Goal: Task Accomplishment & Management: Manage account settings

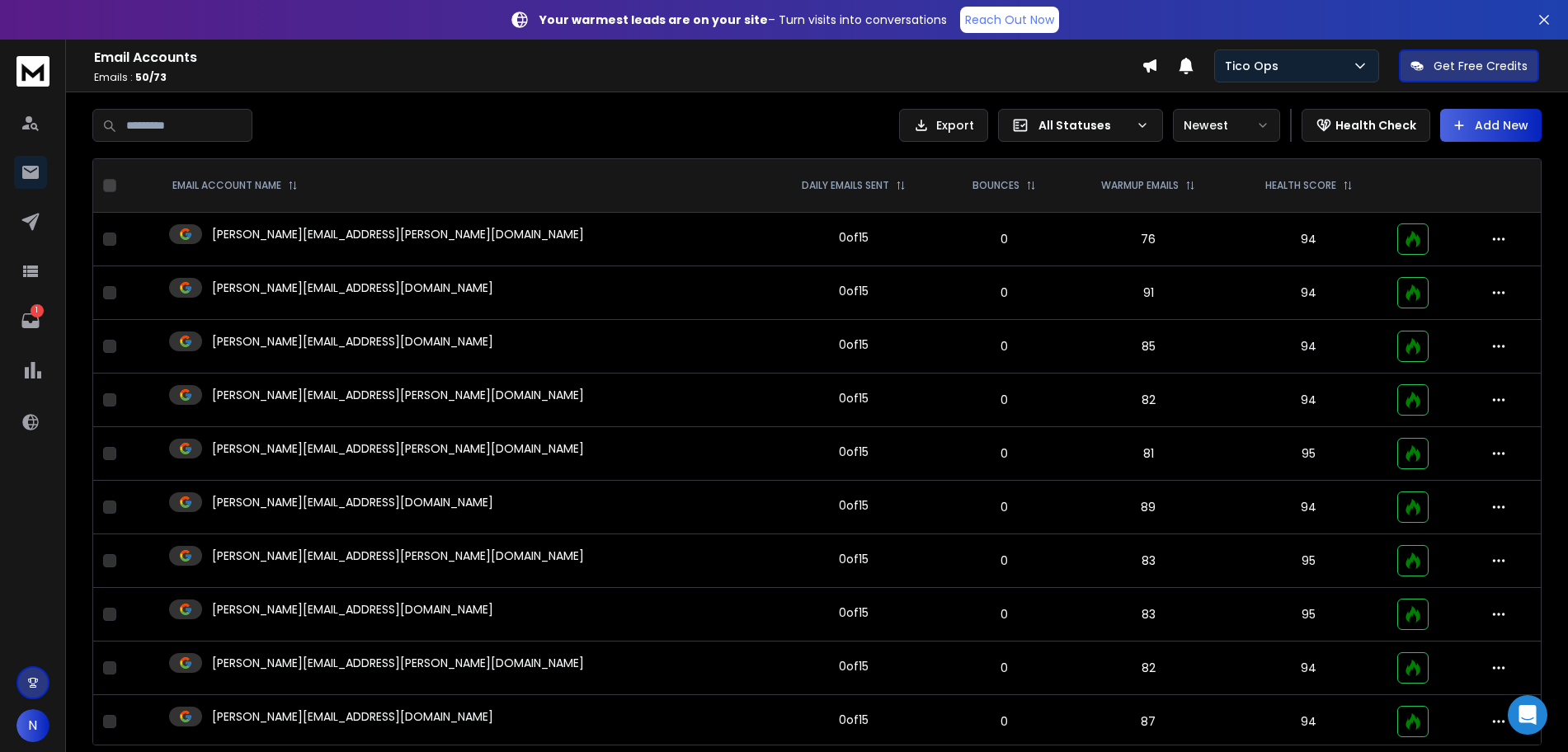
click at [699, 70] on div "Tico Ops" at bounding box center [1297, 66] width 143 height 17
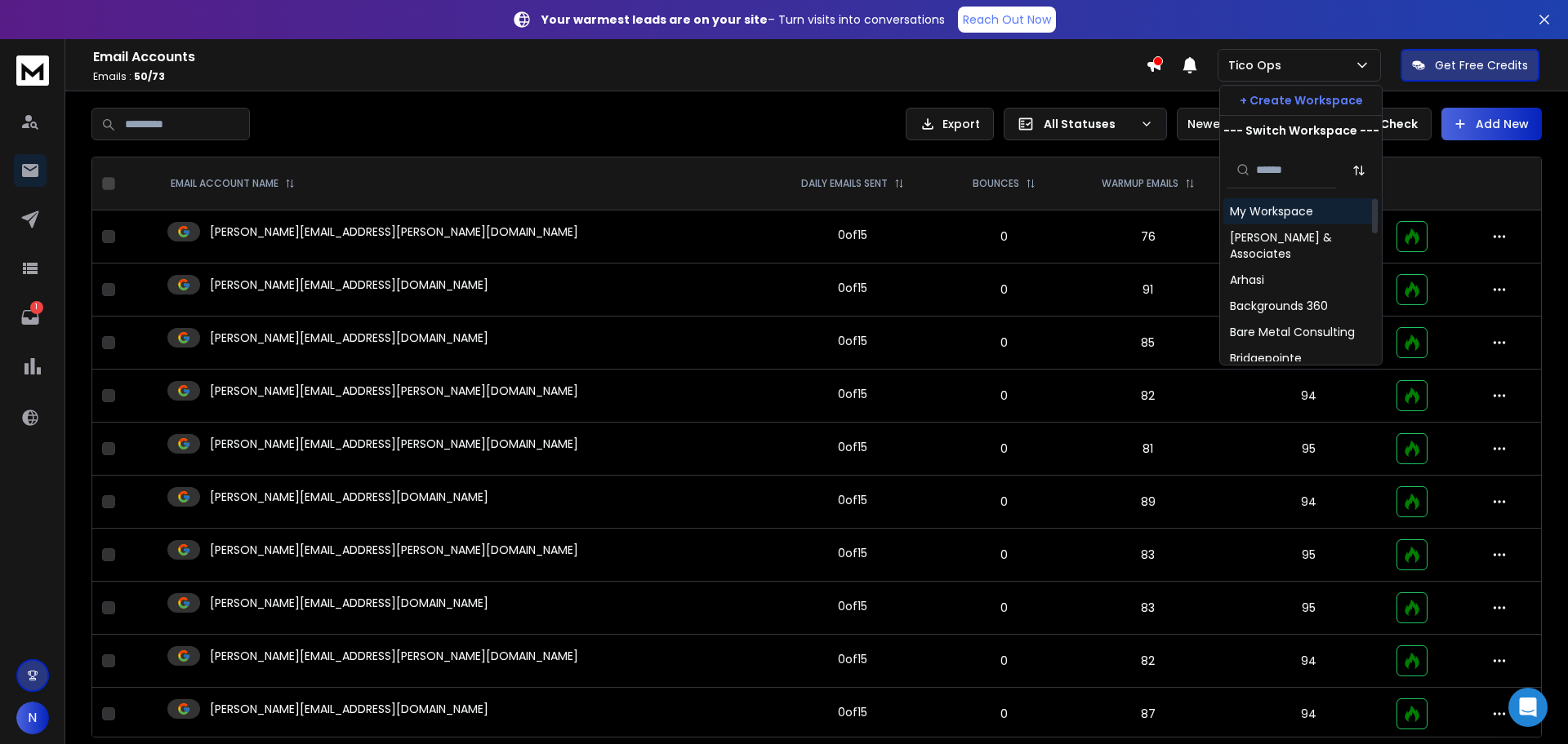
click at [692, 206] on div "My Workspace" at bounding box center [1271, 212] width 83 height 16
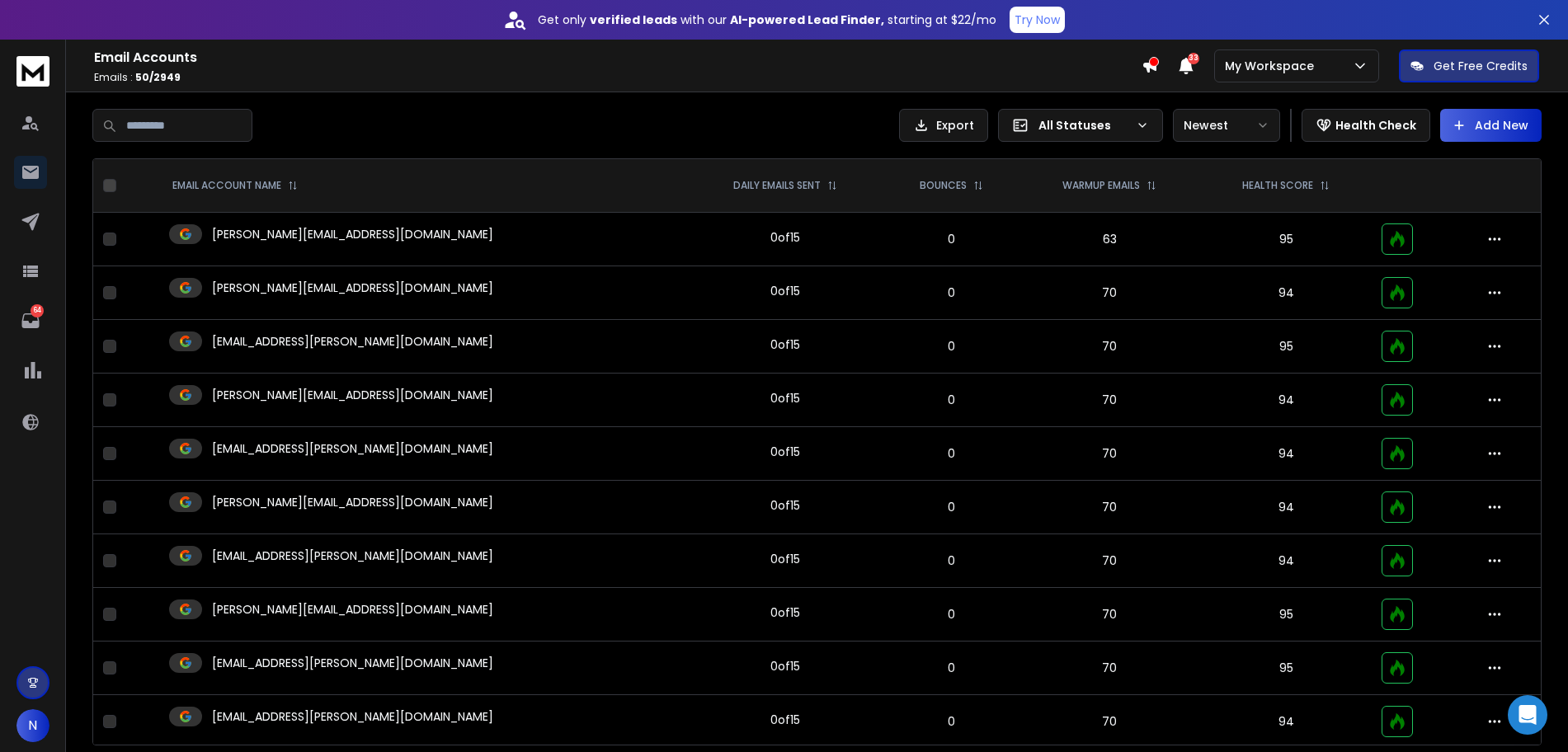
click at [11, 331] on div "64 N" at bounding box center [32, 400] width 66 height 720
click at [37, 313] on p "64" at bounding box center [37, 311] width 13 height 13
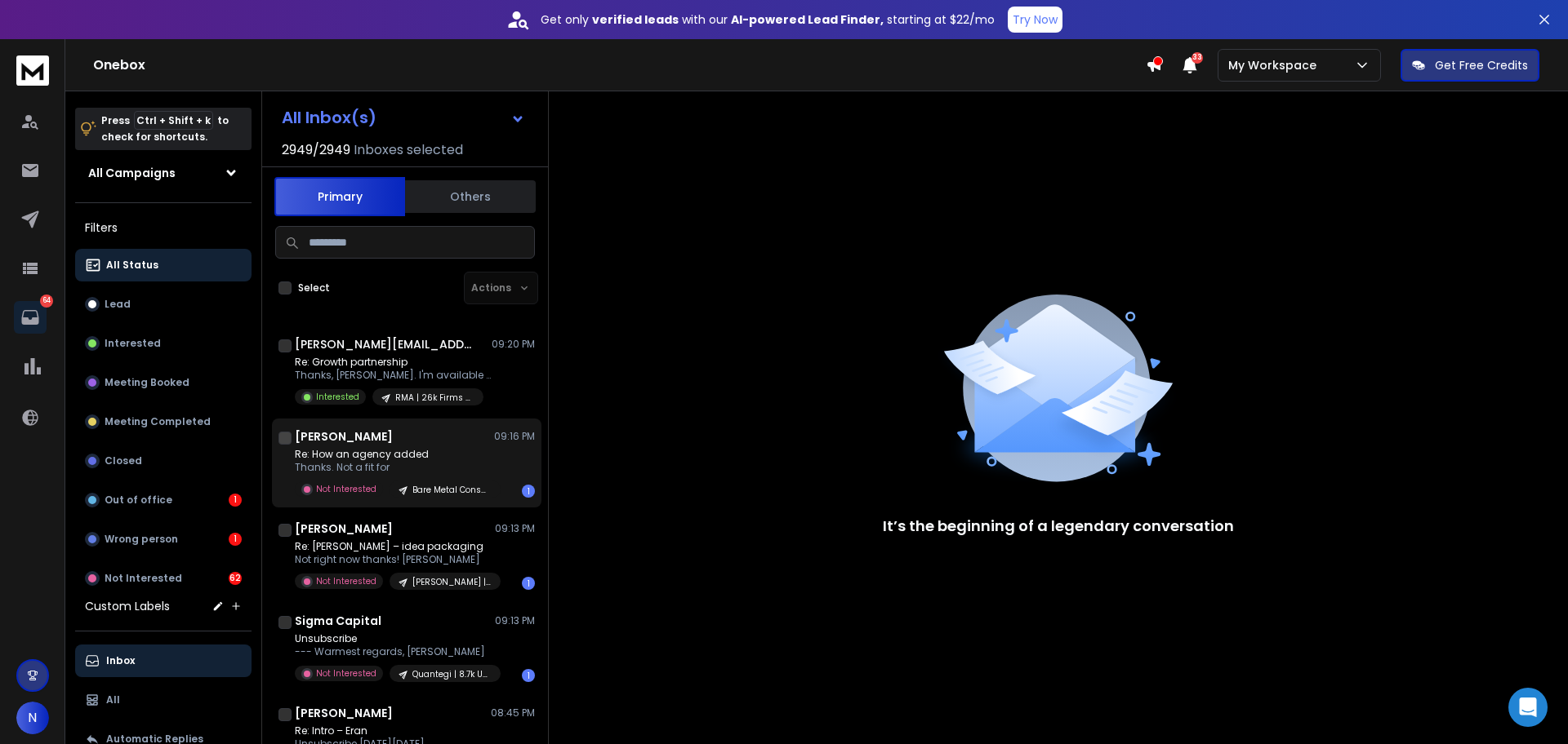
scroll to position [102, 0]
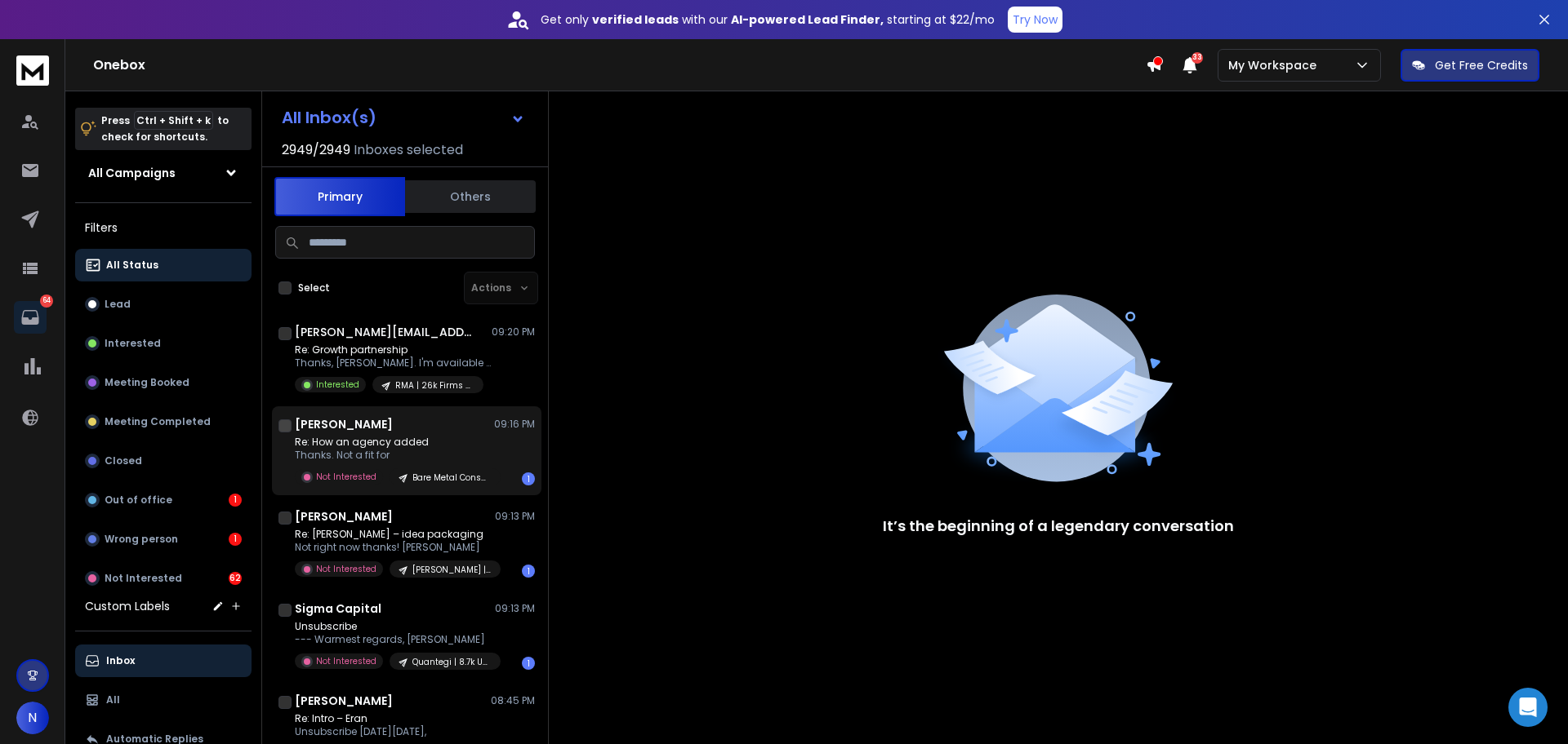
click at [393, 447] on p "Re: How an agency added" at bounding box center [393, 442] width 196 height 13
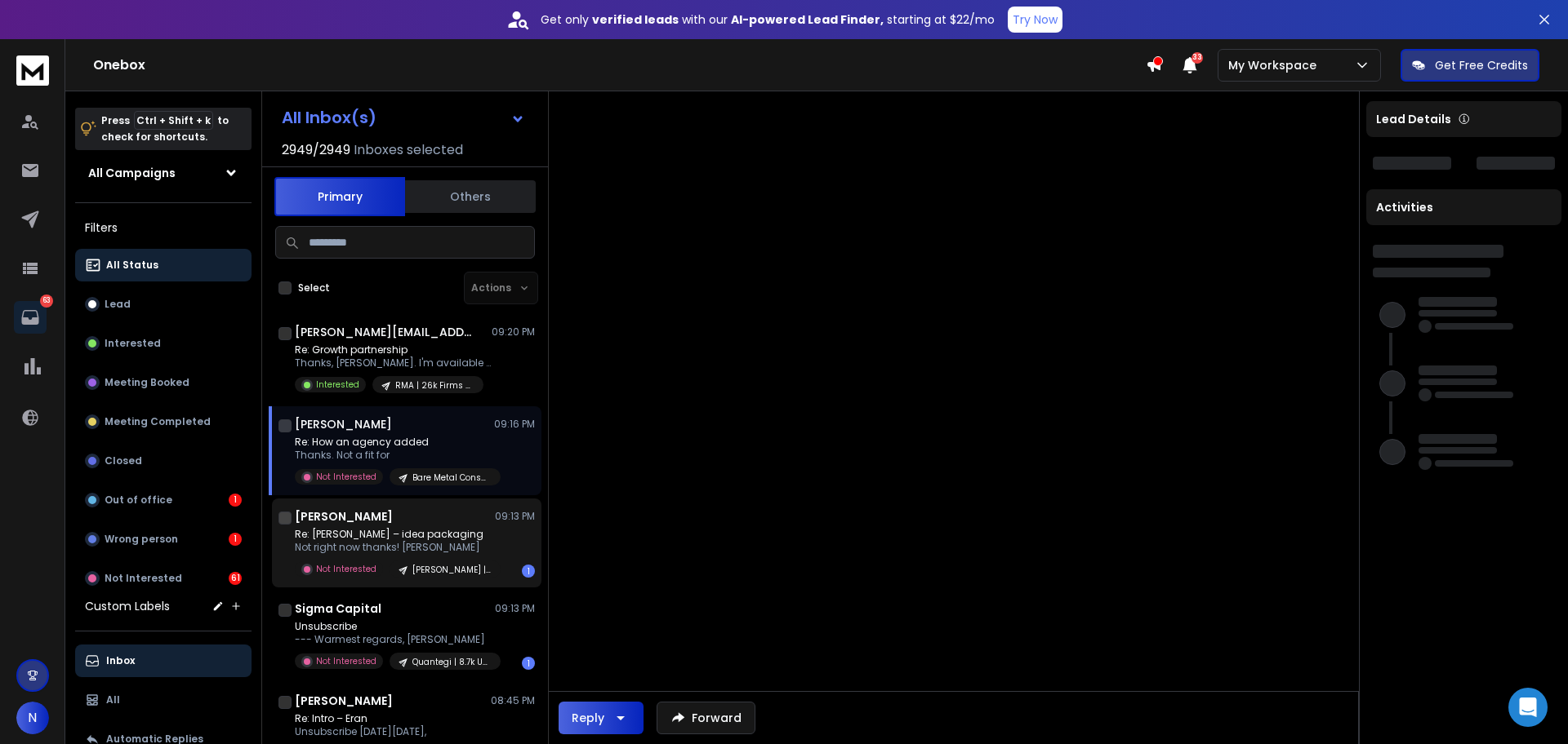
click at [439, 541] on p "Not right now thanks! Tucker" at bounding box center [393, 548] width 196 height 13
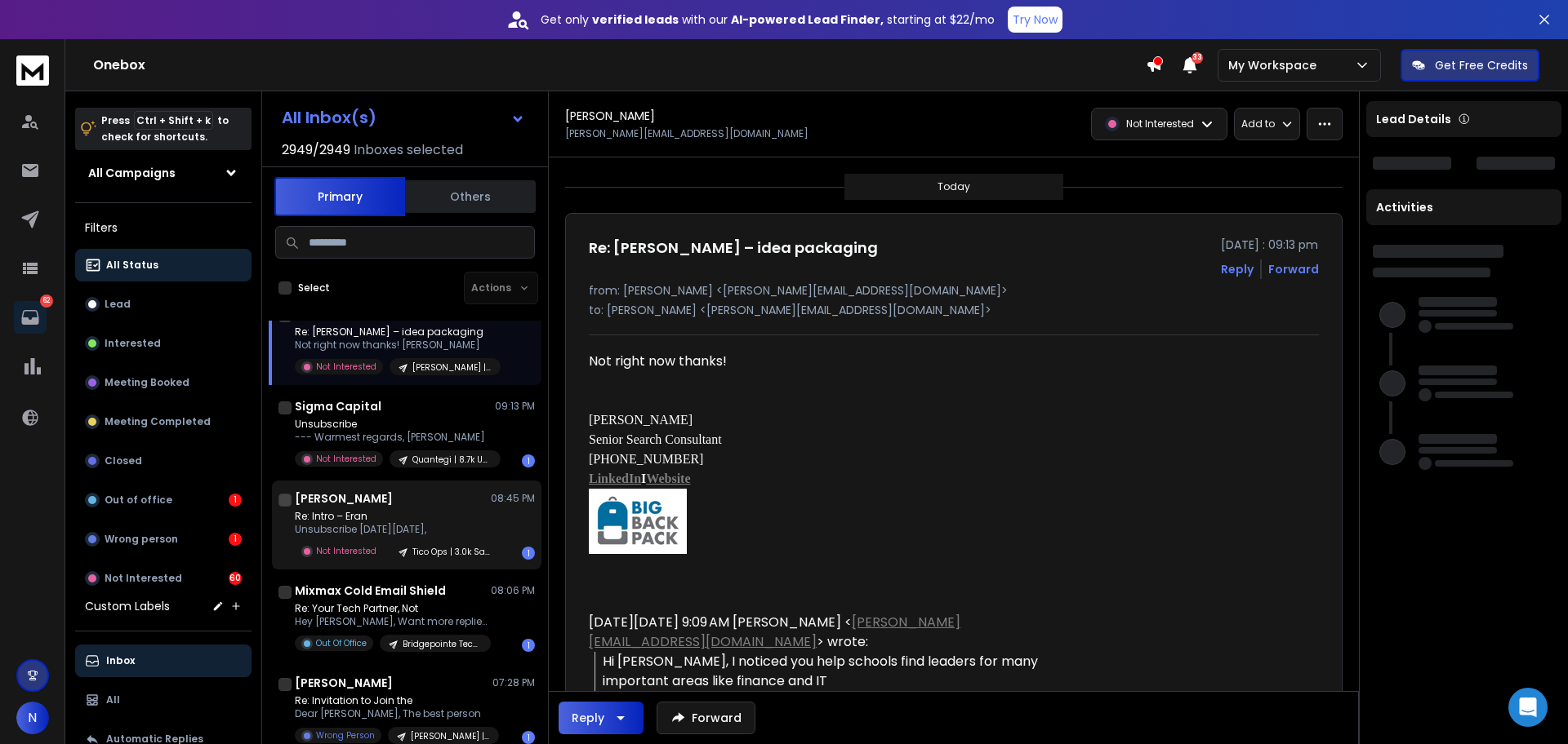
scroll to position [340, 0]
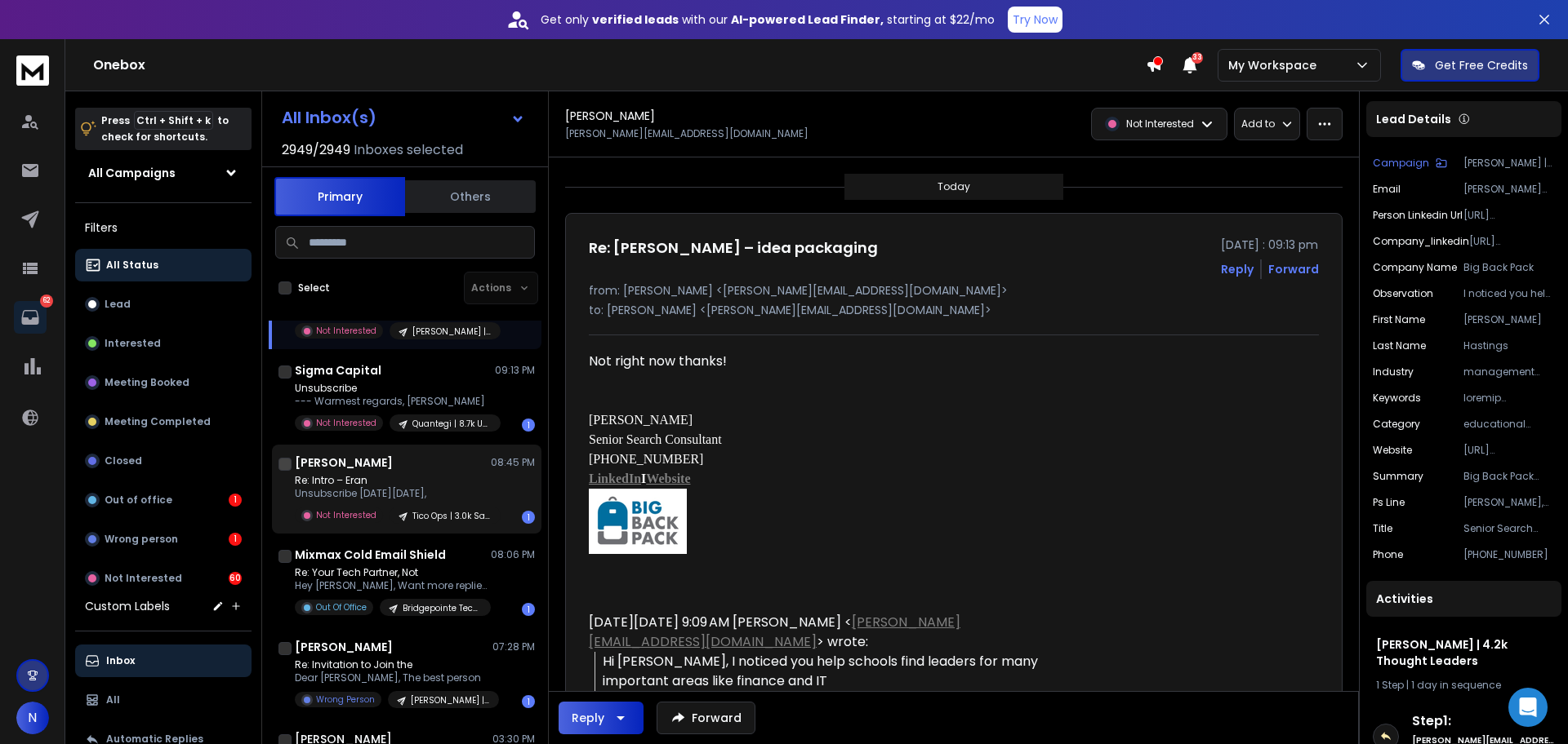
click at [458, 487] on p "Unsubscribe On Tue, Aug 12," at bounding box center [393, 494] width 196 height 13
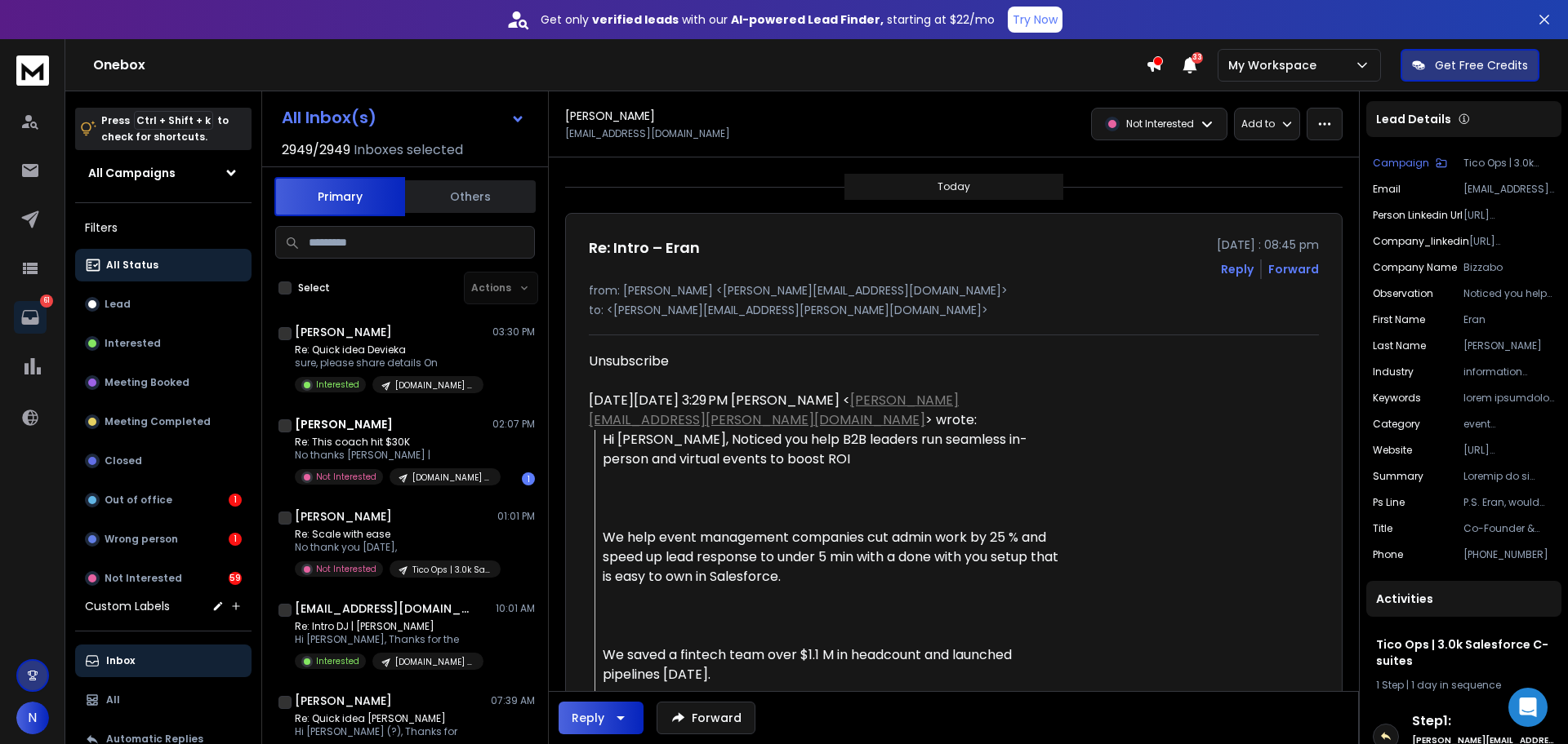
scroll to position [782, 0]
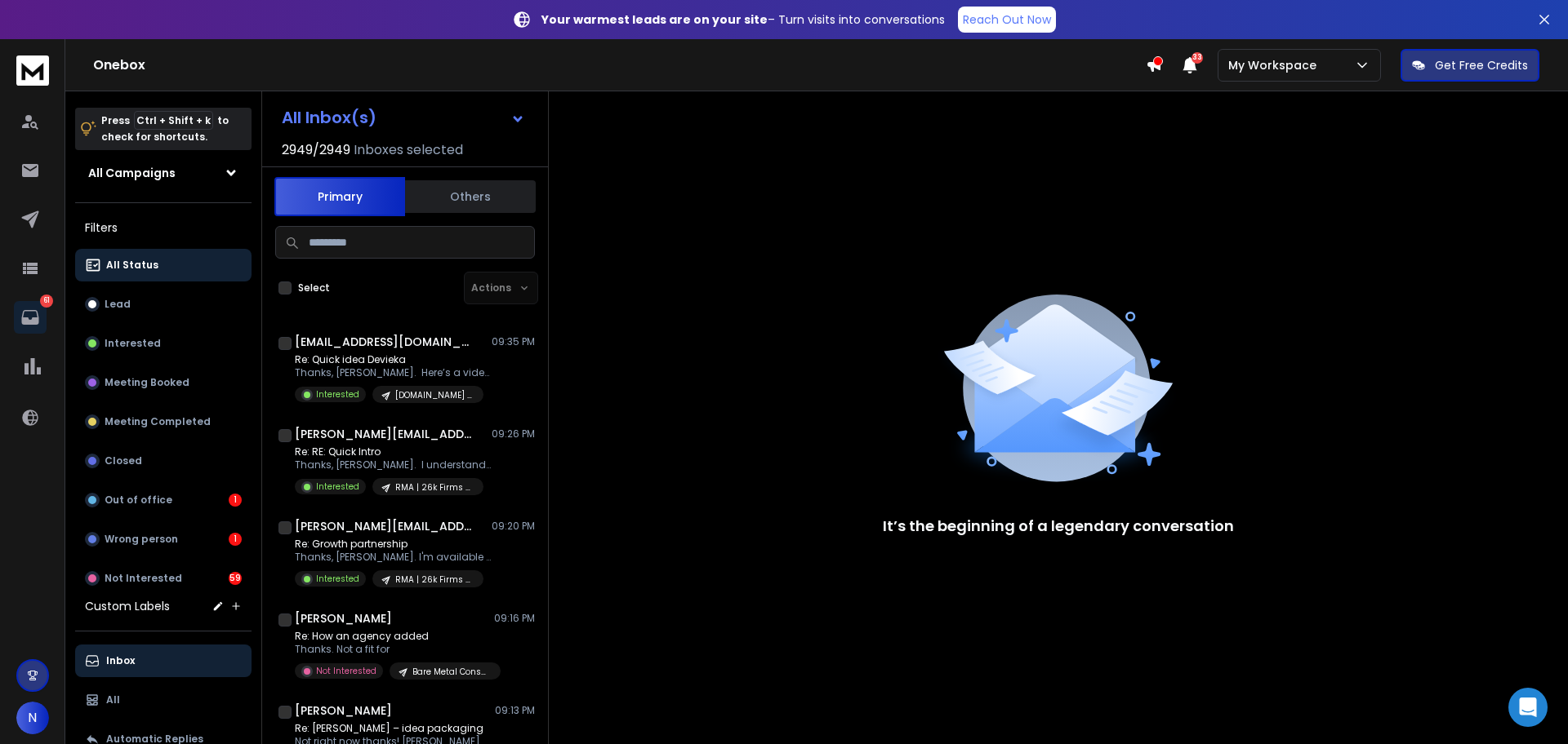
click at [1151, 26] on div "Your warmest leads are on your site – Turn visits into conversations Reach Out …" at bounding box center [784, 20] width 1568 height 40
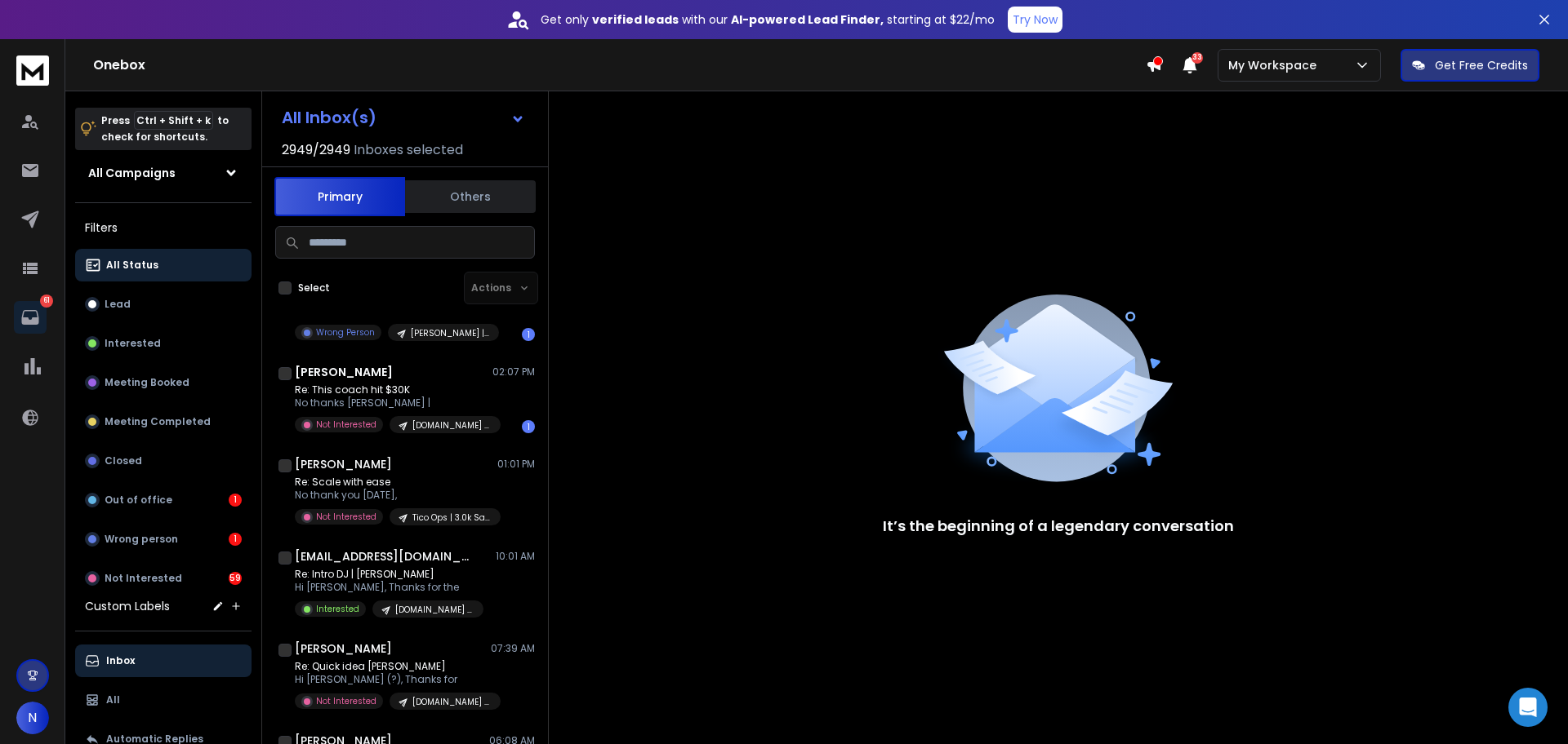
scroll to position [815, 0]
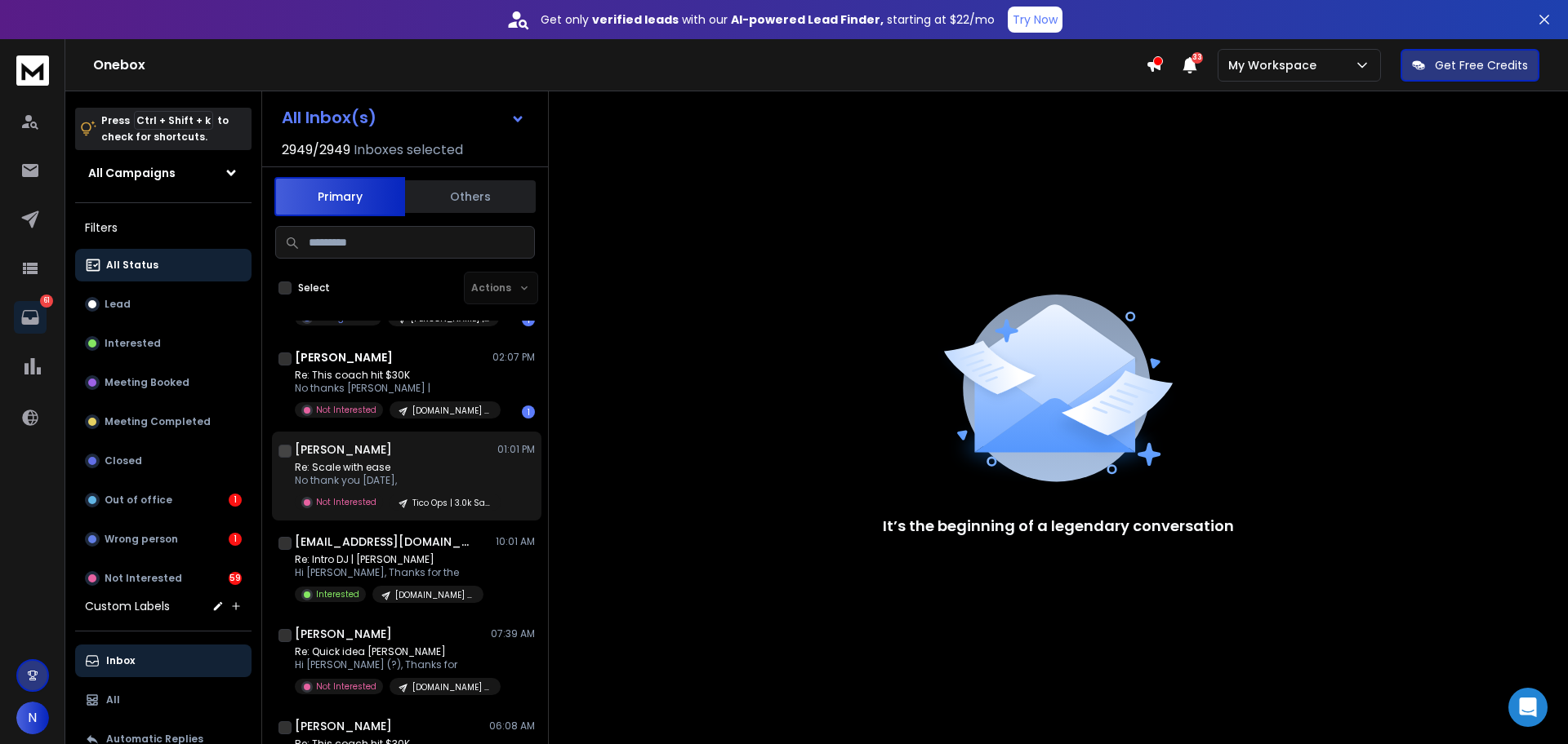
click at [412, 491] on div "Re: Scale with ease No thank you [DATE], Not Interested Tico Ops | 3.0k Salesfo…" at bounding box center [398, 486] width 206 height 49
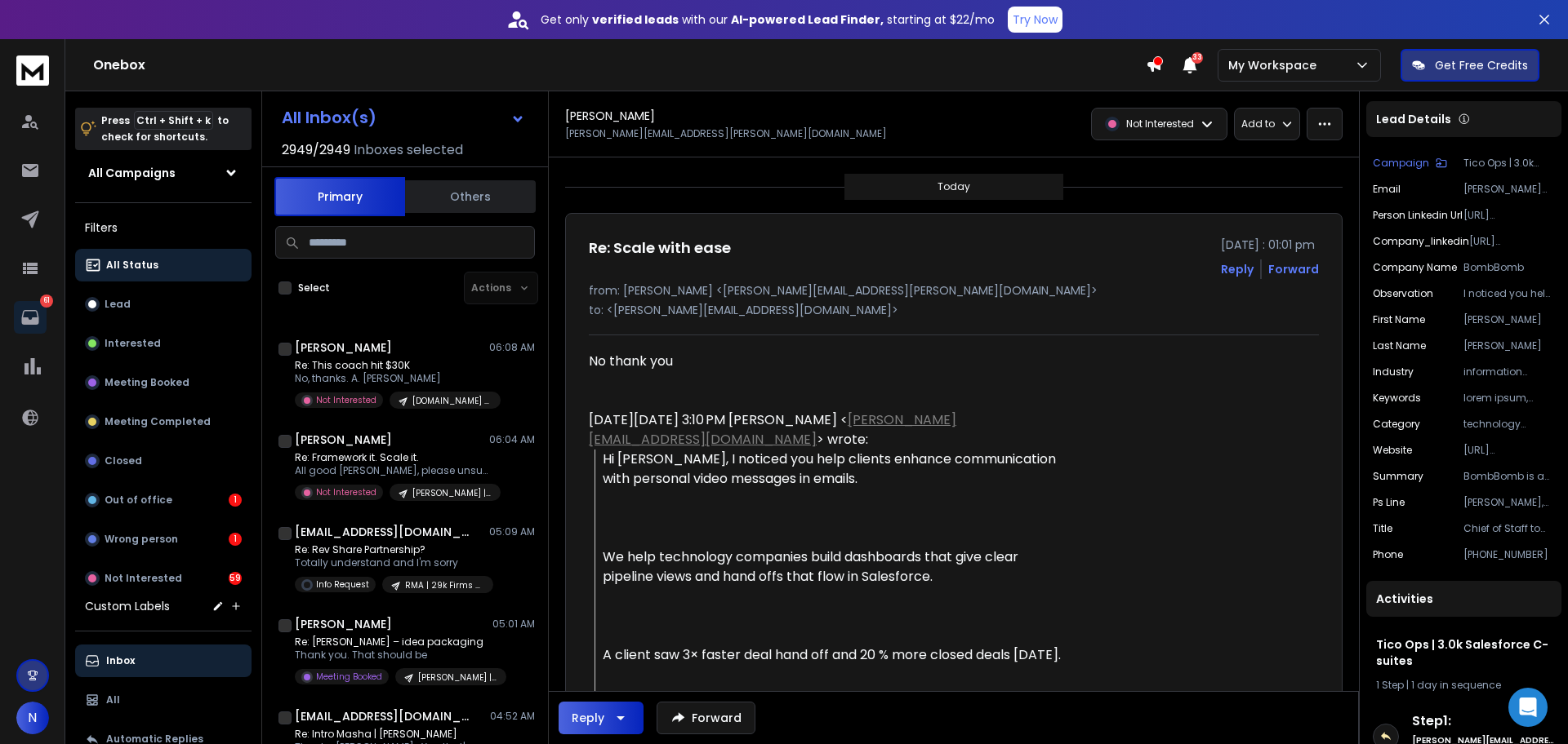
scroll to position [1322, 0]
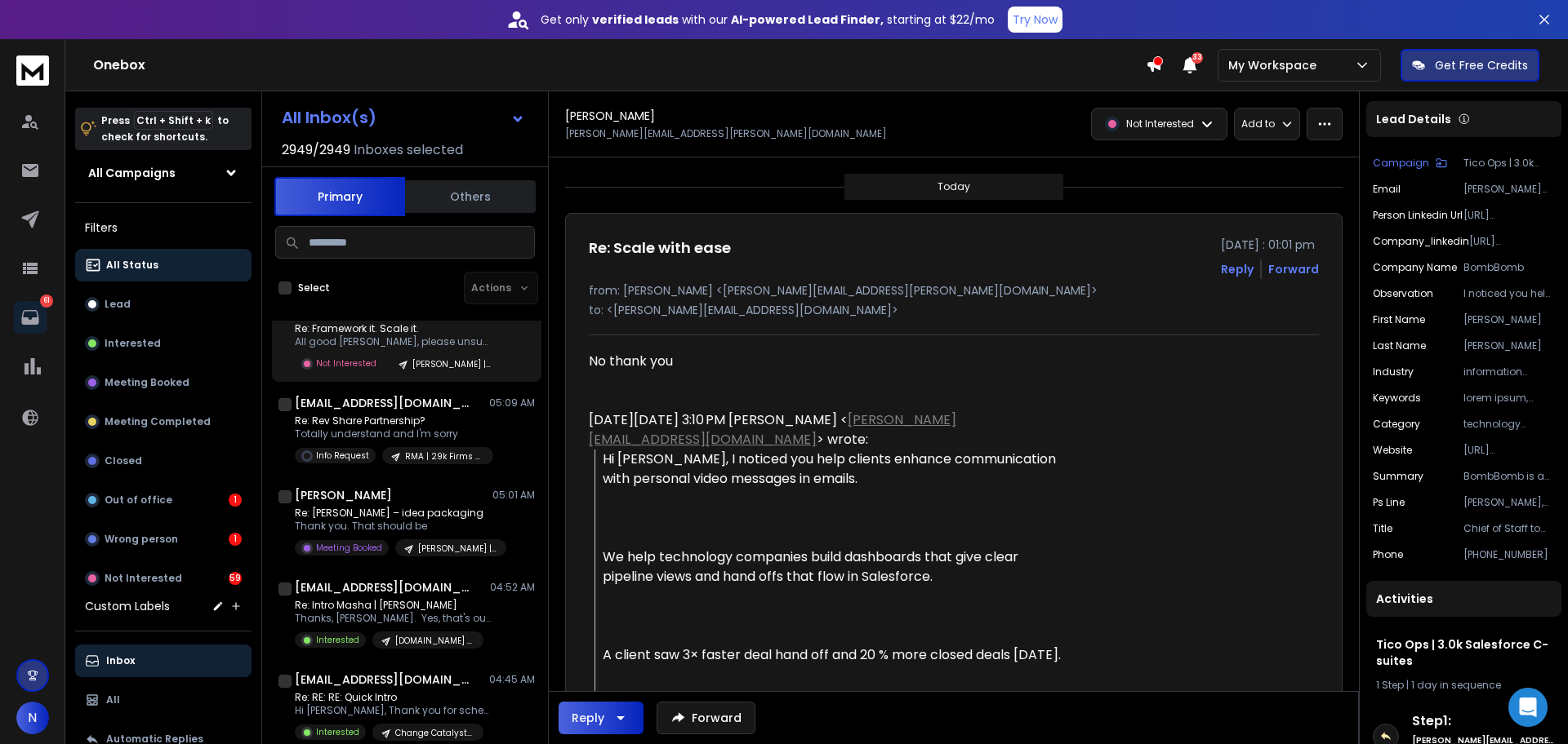
click at [373, 332] on p "Re: Framework it. Scale it." at bounding box center [393, 329] width 196 height 13
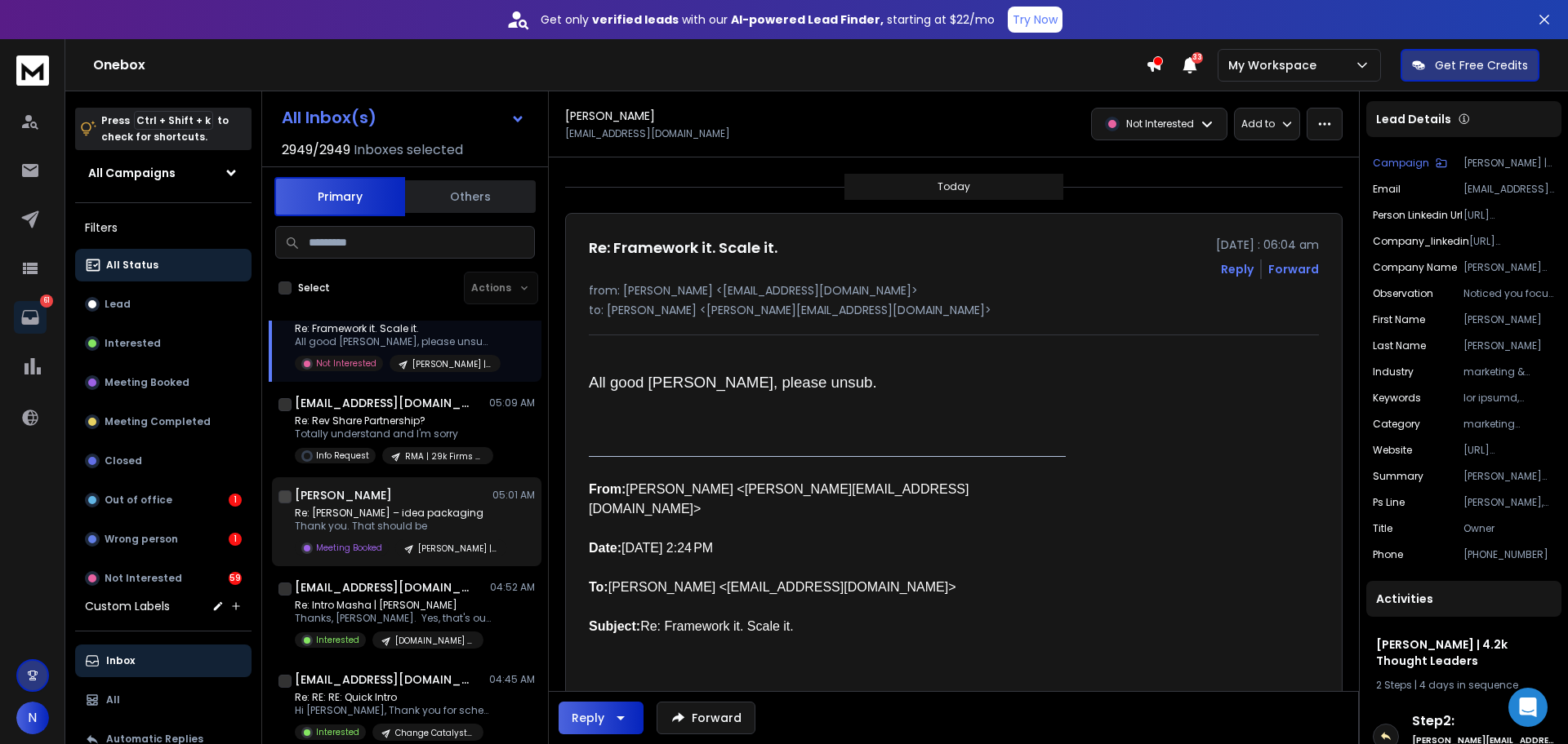
click at [462, 537] on div "Re: Michelle – idea packaging Thank you. That should be Meeting Booked Melanie …" at bounding box center [401, 531] width 212 height 49
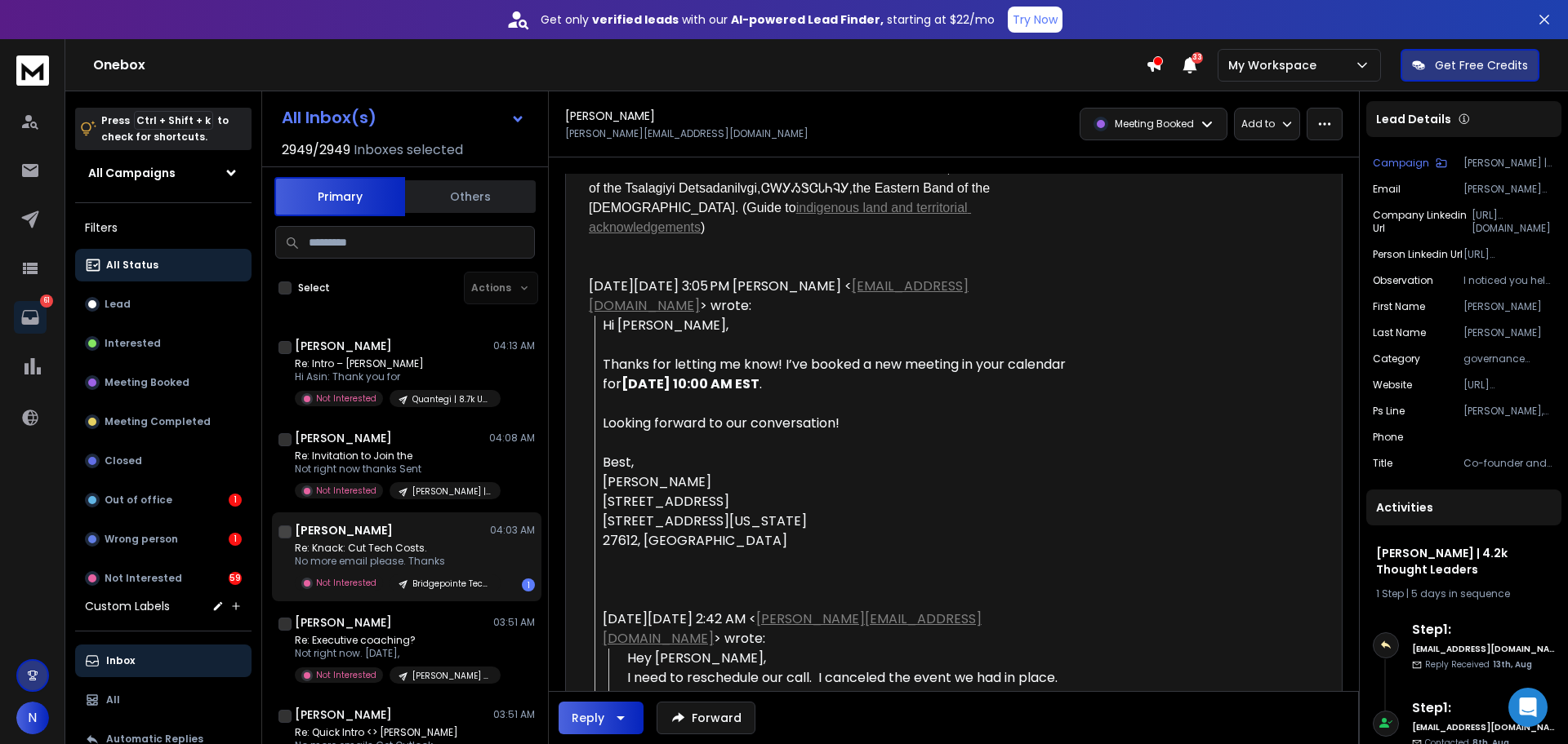
scroll to position [1935, 0]
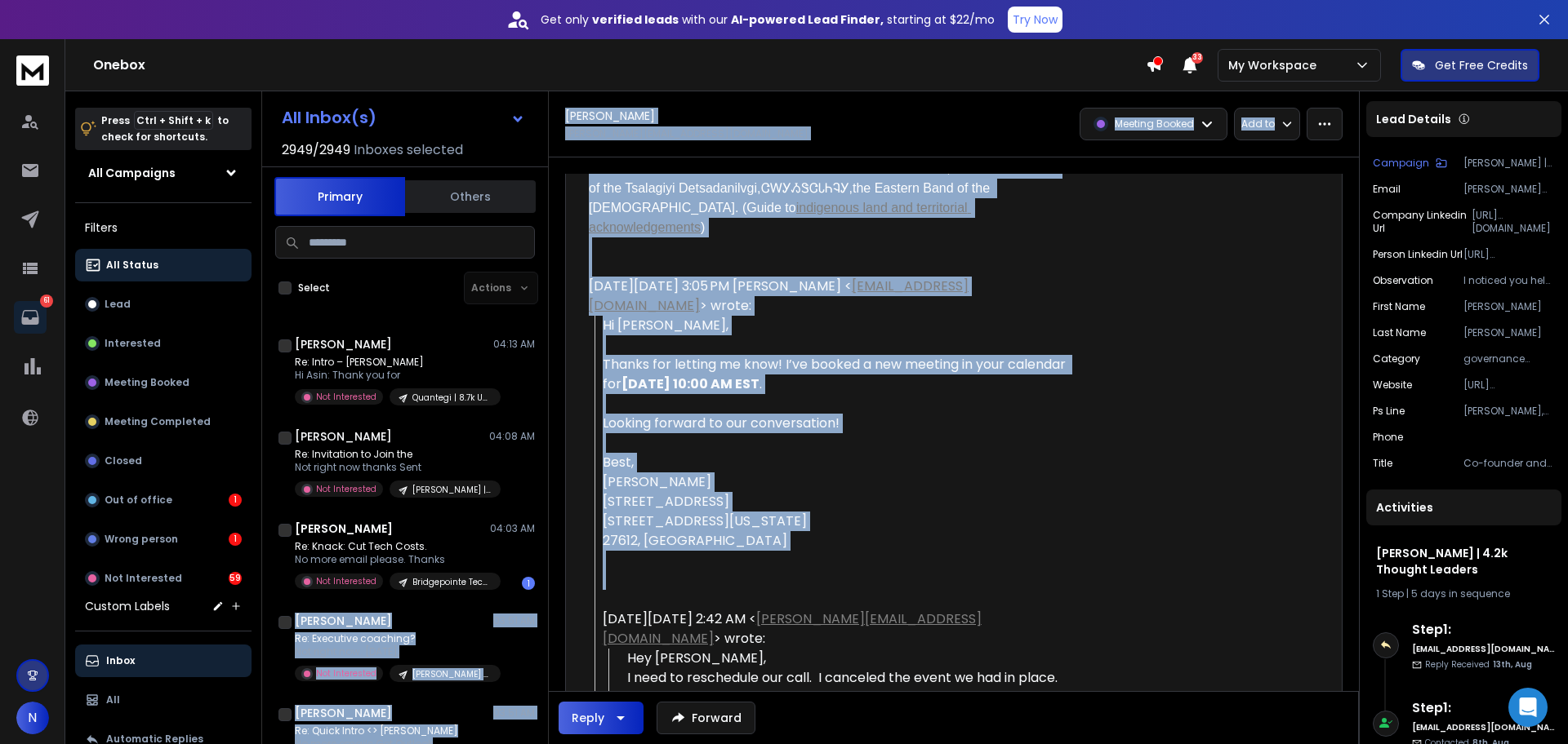
drag, startPoint x: 547, startPoint y: 555, endPoint x: 550, endPoint y: 586, distance: 31.1
click at [550, 586] on div "All Inbox(s) 2949 / 2949 Inboxes selected Primary Others Select Actions devieka…" at bounding box center [914, 463] width 1307 height 744
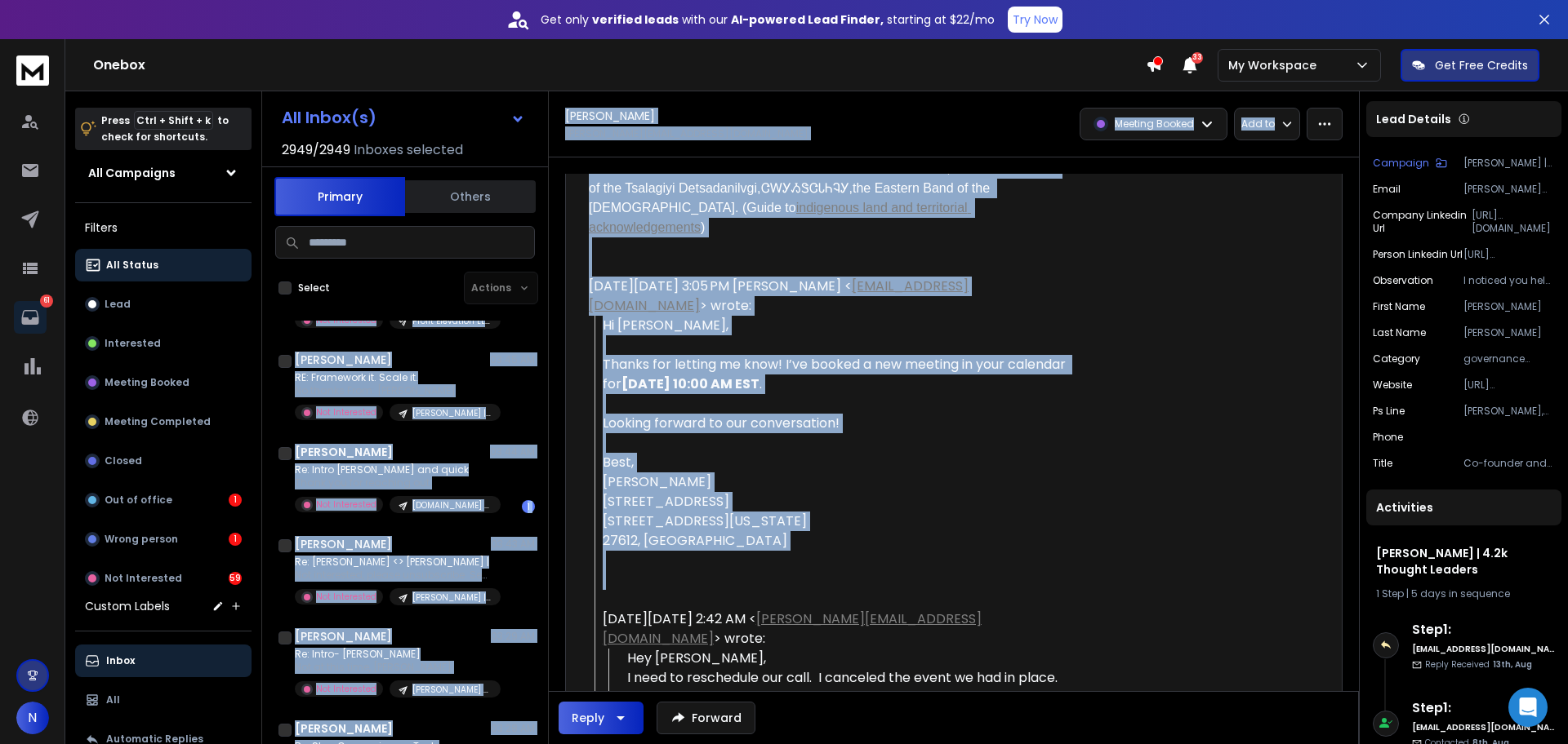
scroll to position [0, 0]
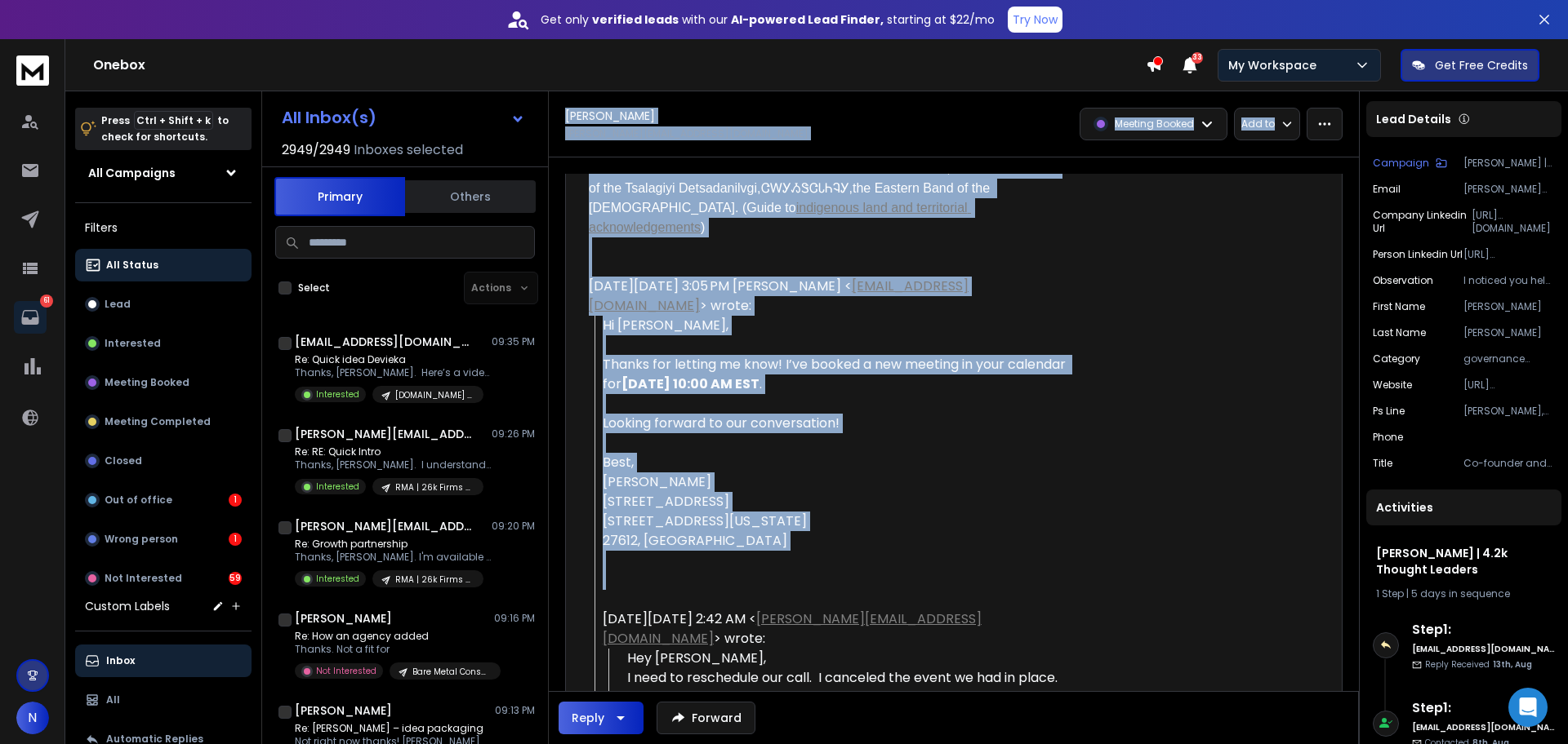
click at [1287, 71] on p "My Workspace" at bounding box center [1275, 65] width 95 height 16
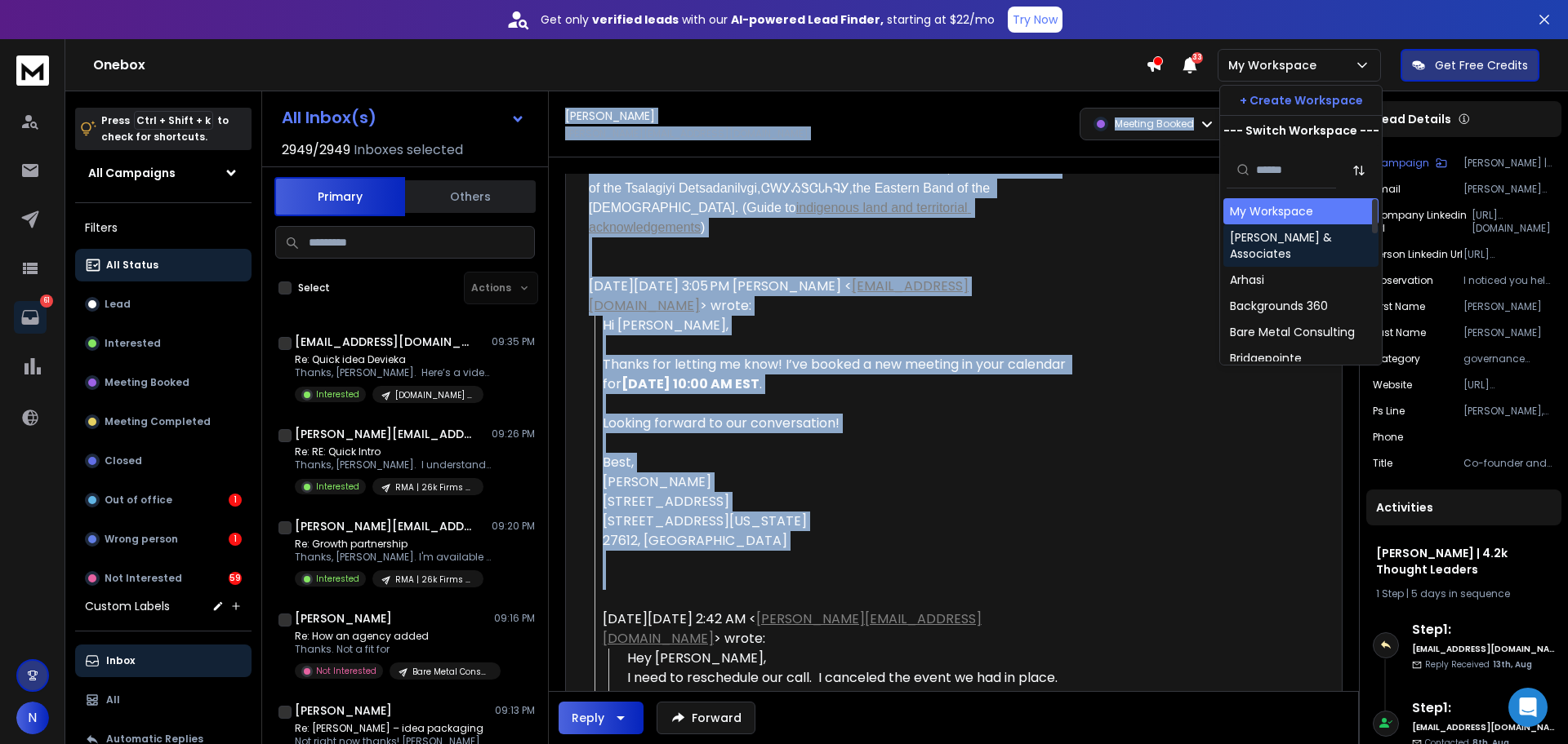
click at [1300, 249] on div "Anderson Lane & Associates" at bounding box center [1301, 246] width 142 height 33
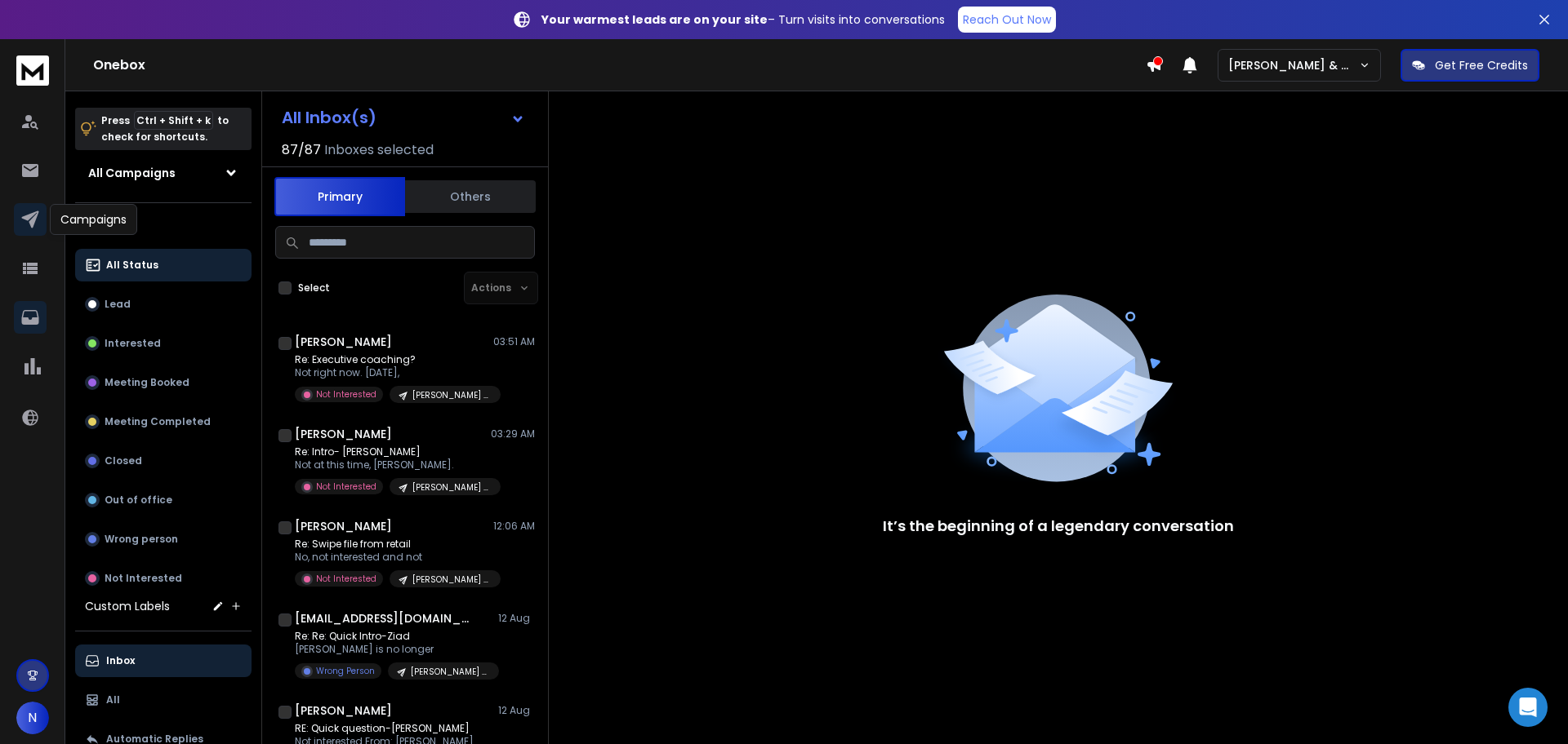
click at [21, 224] on icon at bounding box center [31, 220] width 20 height 20
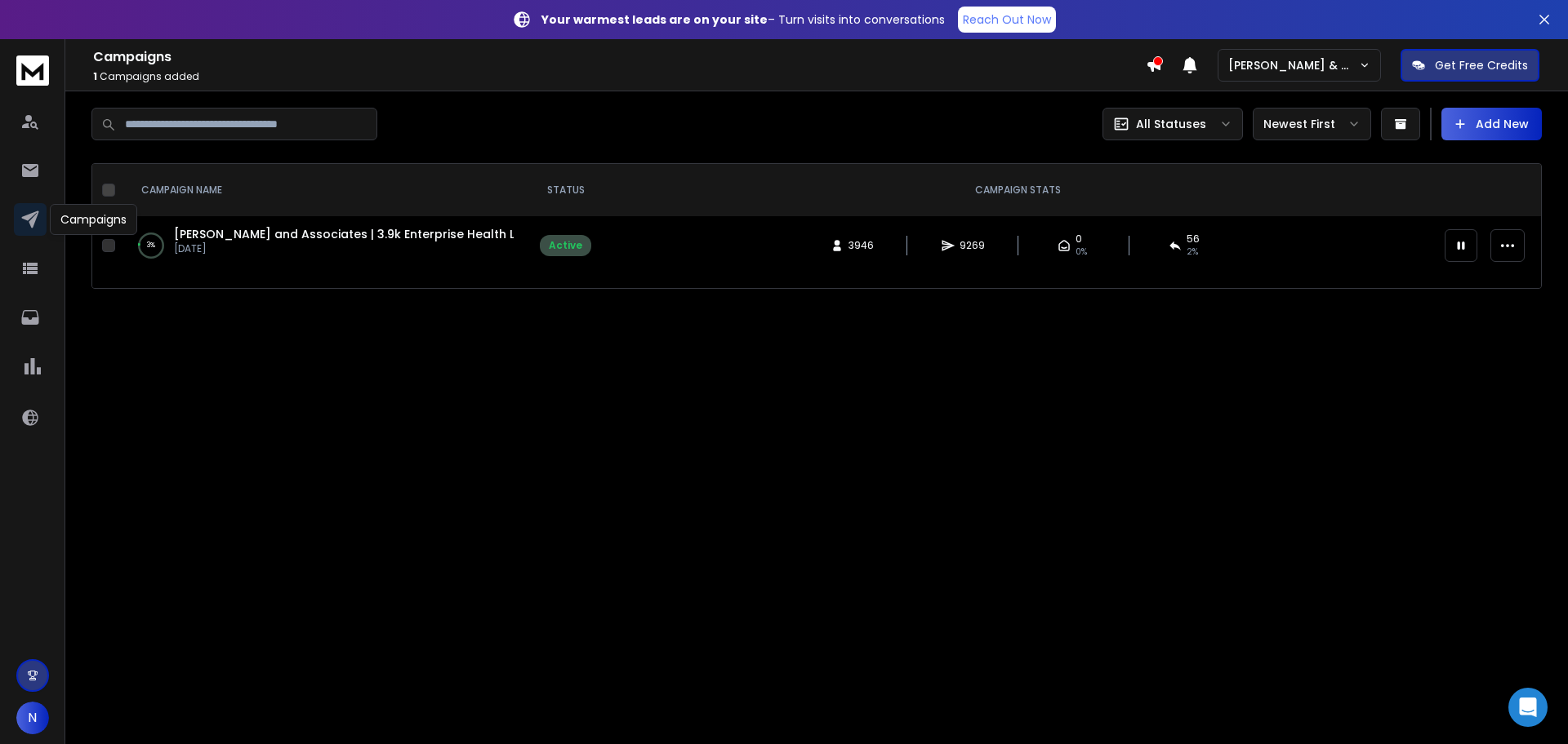
click at [251, 229] on span "Anderson Lane and Associates | 3.9k Enterprise Health Life Sciences Executives" at bounding box center [411, 234] width 475 height 16
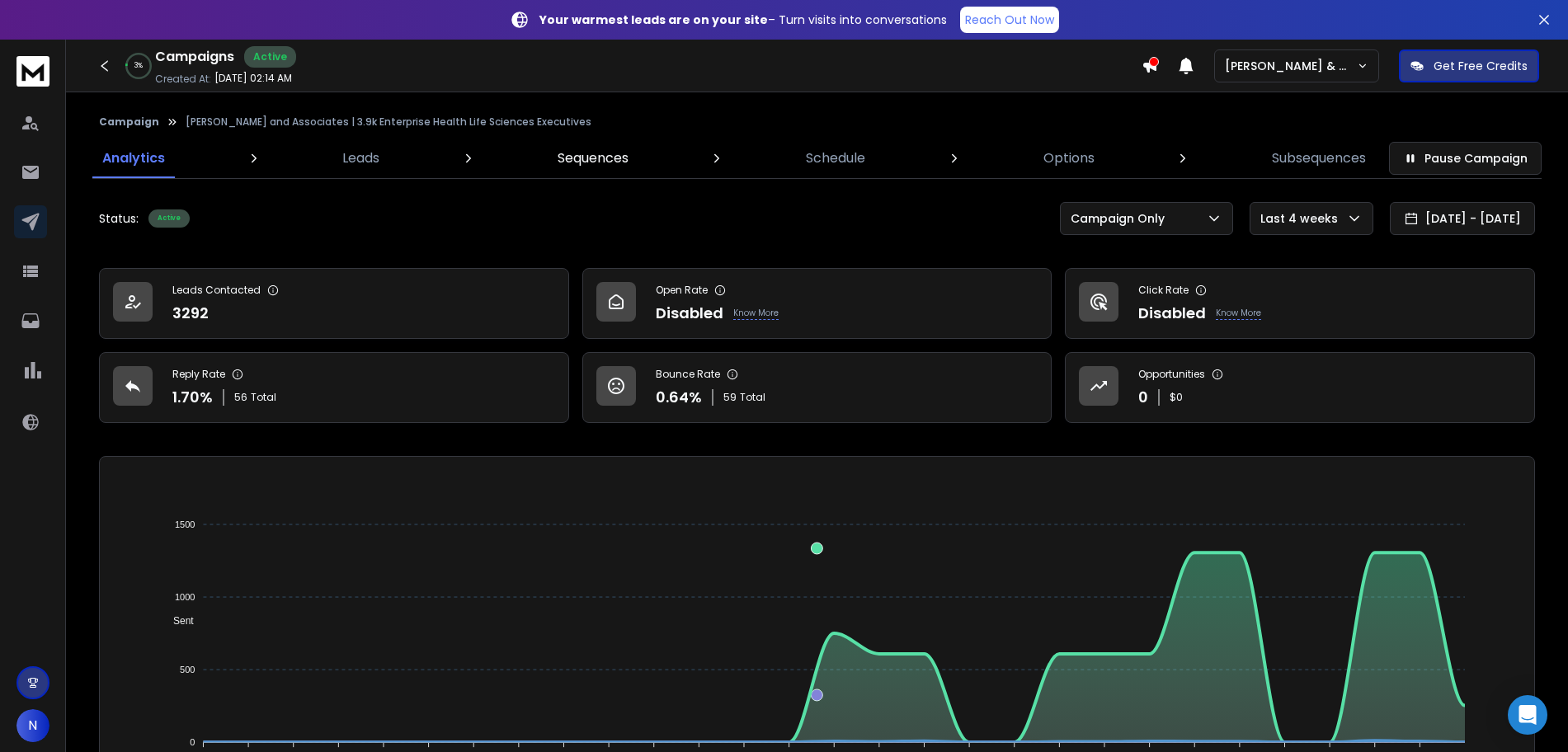
click at [577, 159] on p "Sequences" at bounding box center [593, 158] width 71 height 20
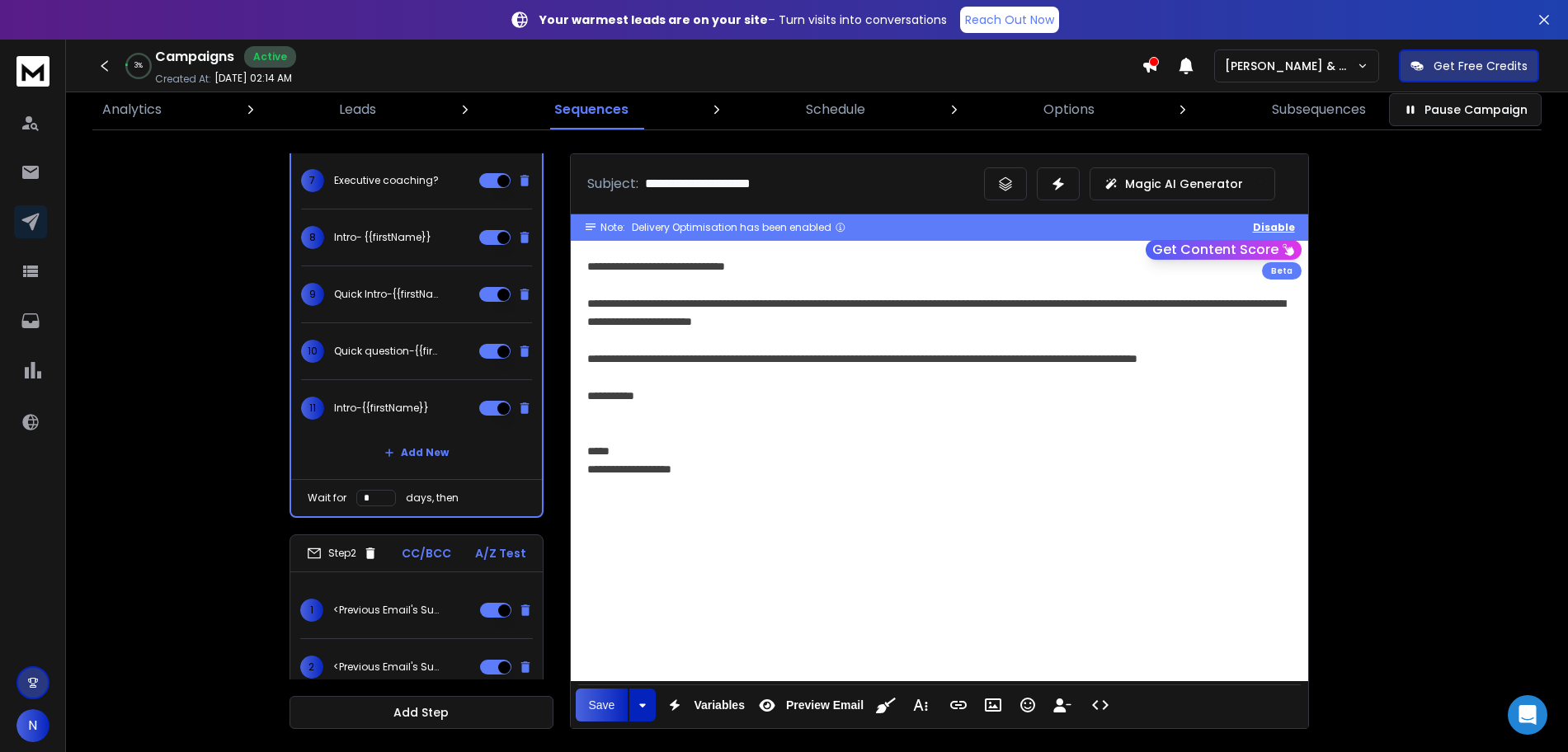
scroll to position [412, 0]
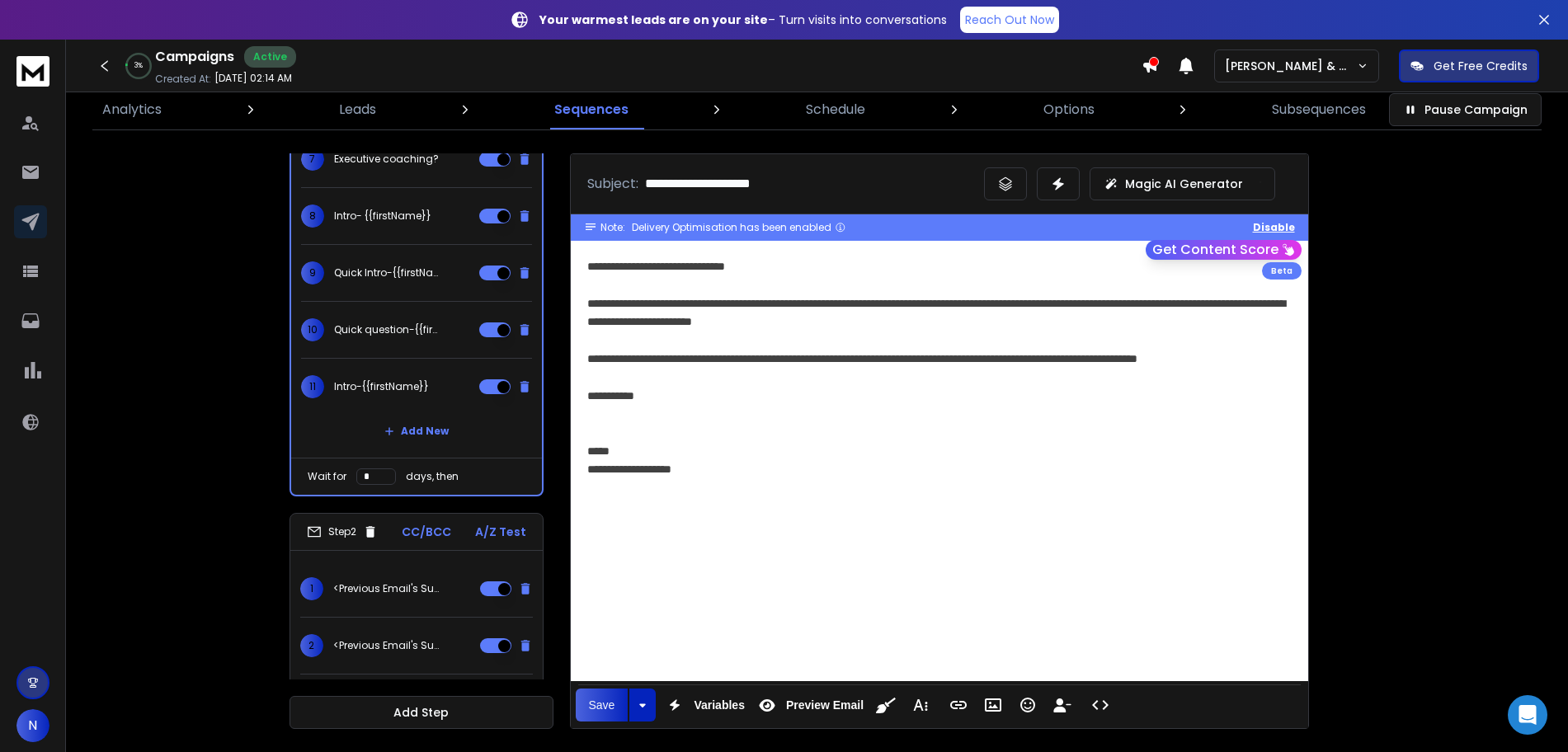
click at [499, 392] on button "button" at bounding box center [495, 387] width 32 height 15
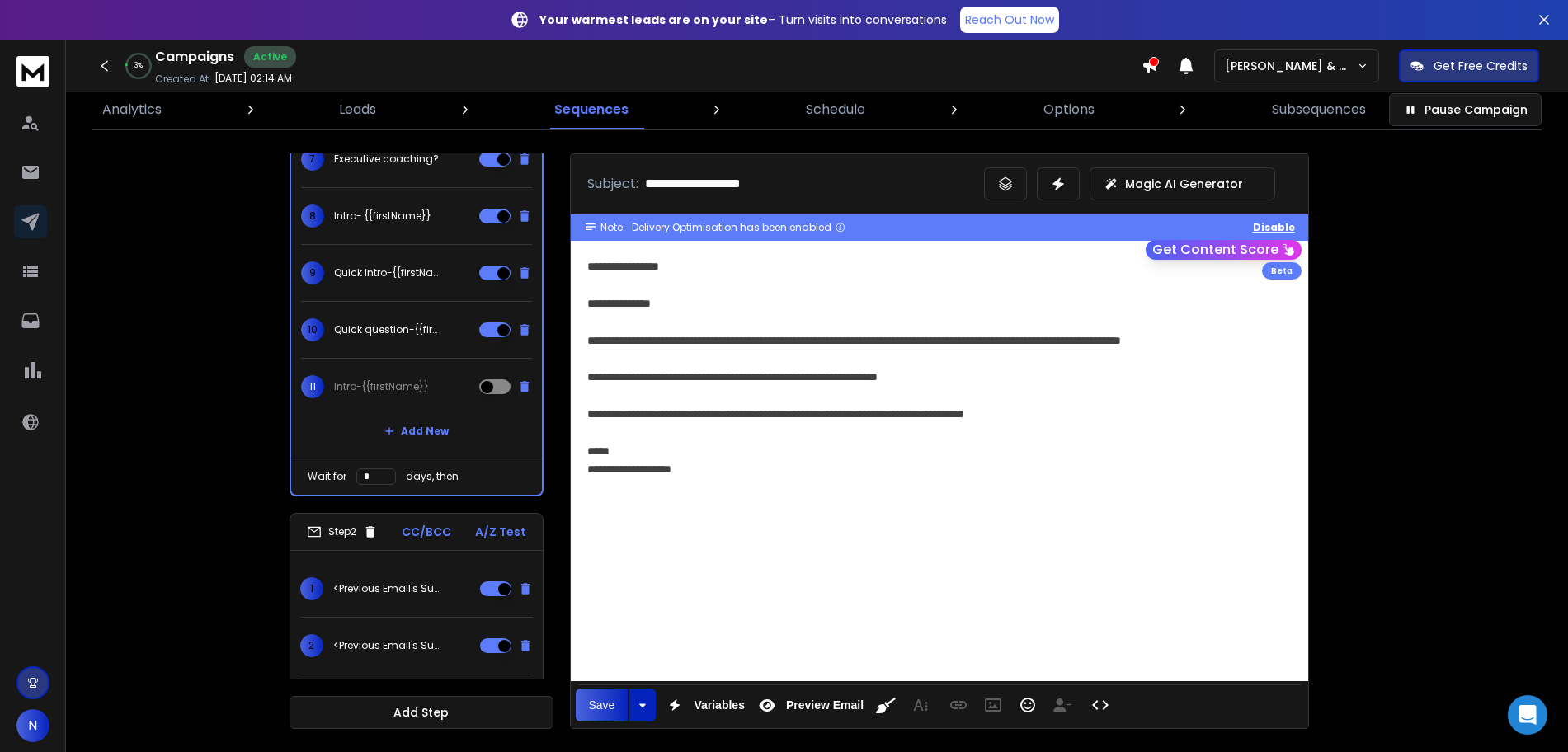
click at [497, 322] on button "button" at bounding box center [495, 330] width 32 height 15
type input "**********"
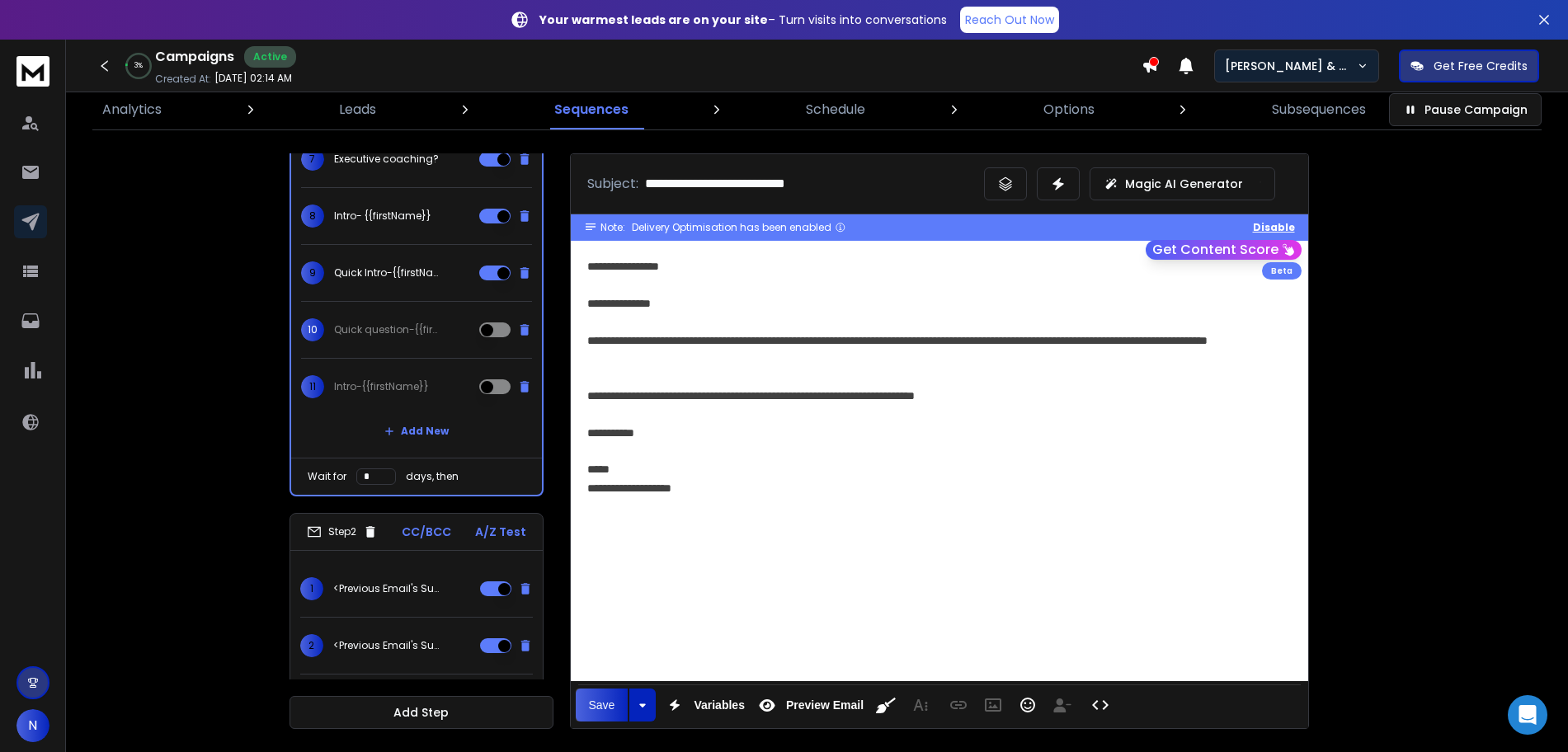
click at [1333, 53] on button "Anderson Lane & Associates" at bounding box center [1297, 66] width 165 height 33
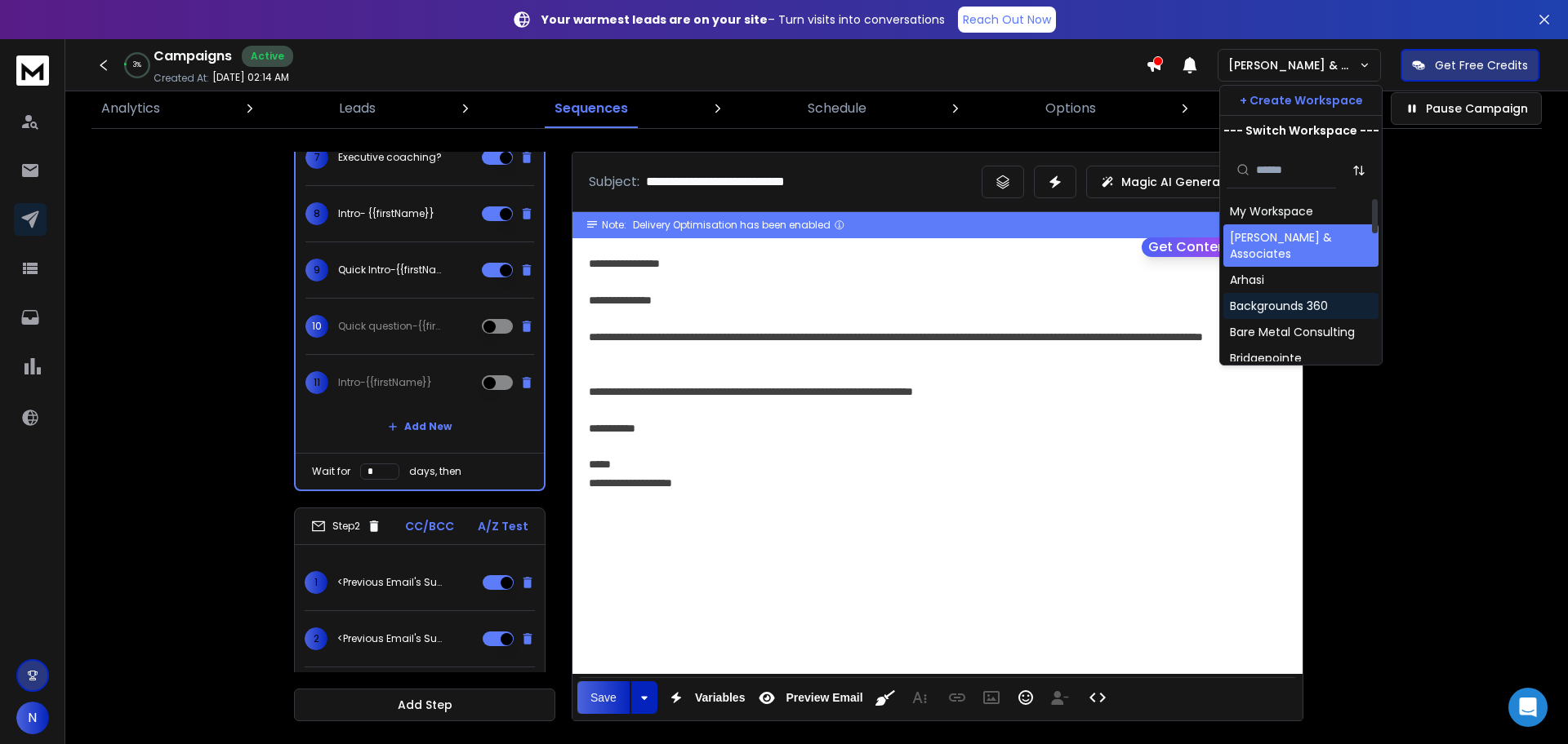
click at [1311, 306] on div "Backgrounds 360" at bounding box center [1279, 306] width 98 height 16
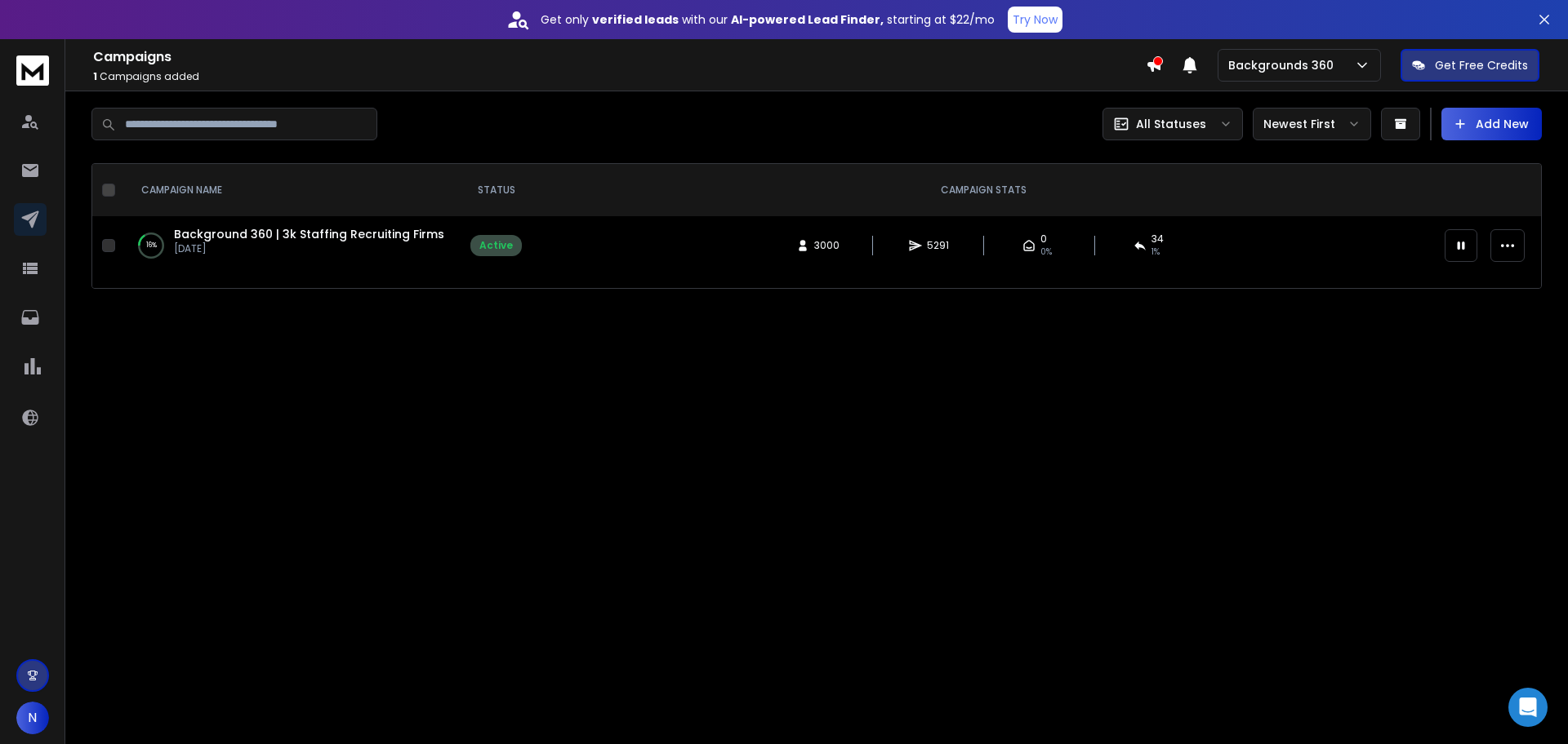
click at [318, 239] on span "Background 360 | 3k Staffing Recruiting Firms" at bounding box center [309, 234] width 270 height 16
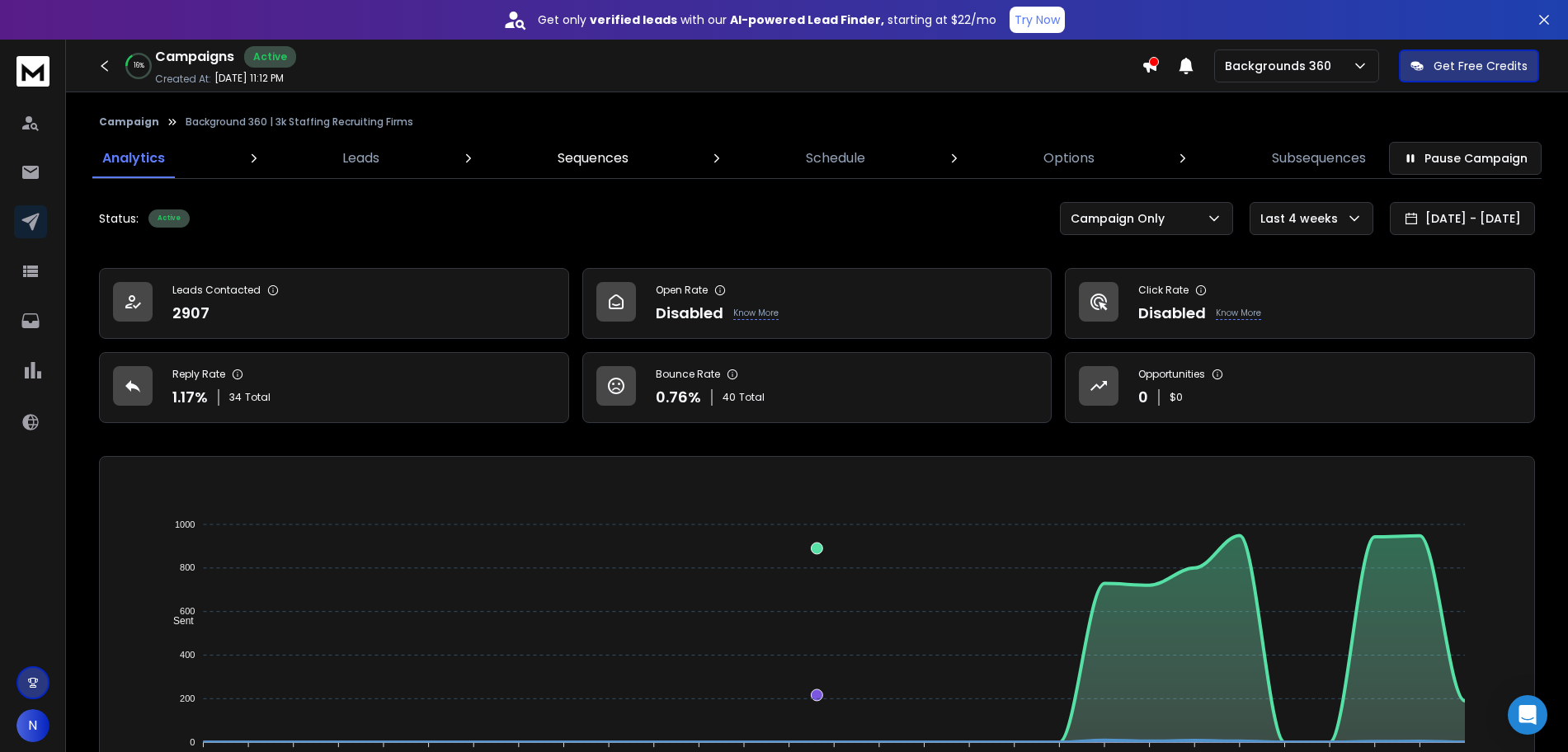
click at [563, 141] on link "Sequences" at bounding box center [593, 158] width 91 height 40
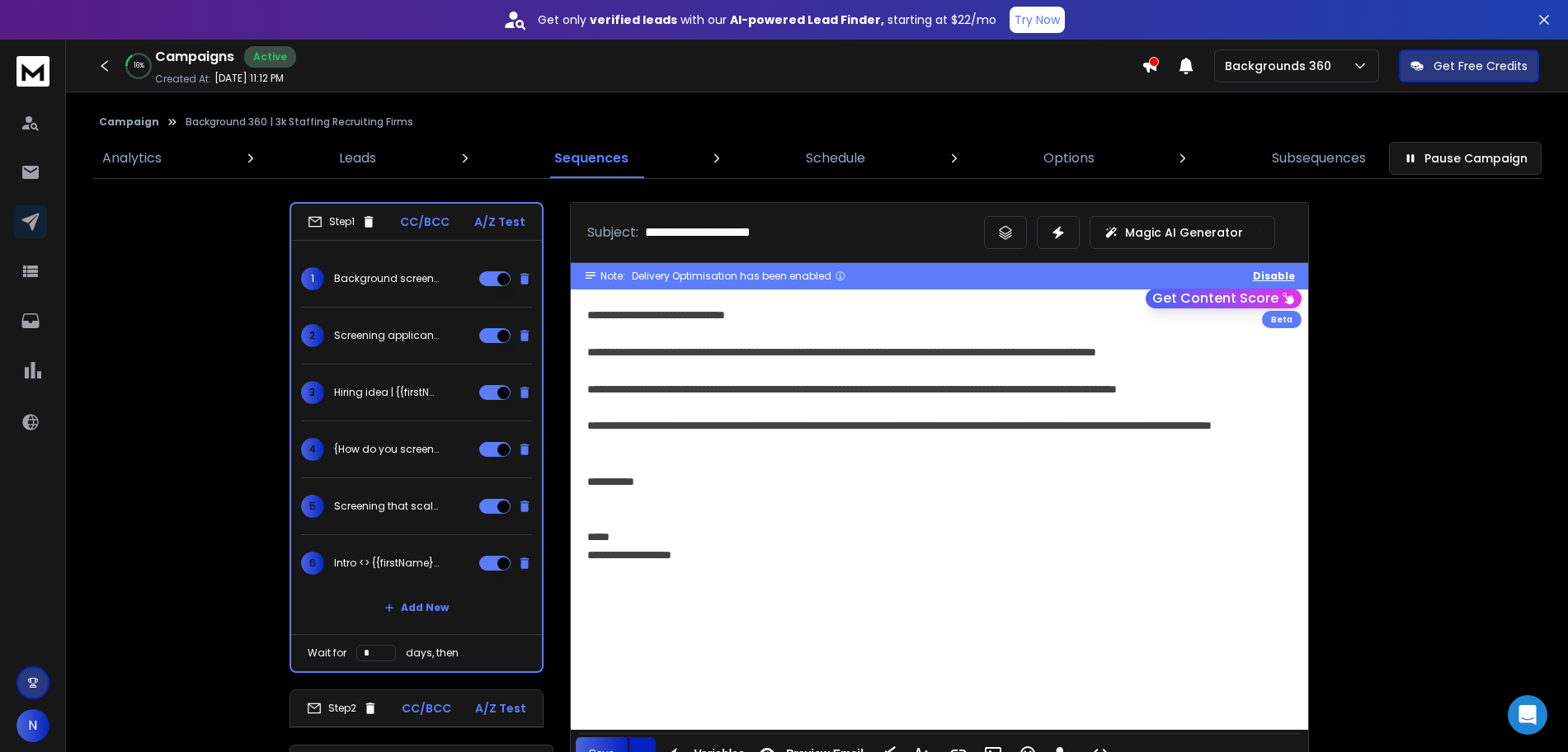
click at [373, 450] on p "{How do you screen applicants?|Screening applicants?|Hiring?}" at bounding box center [386, 450] width 106 height 13
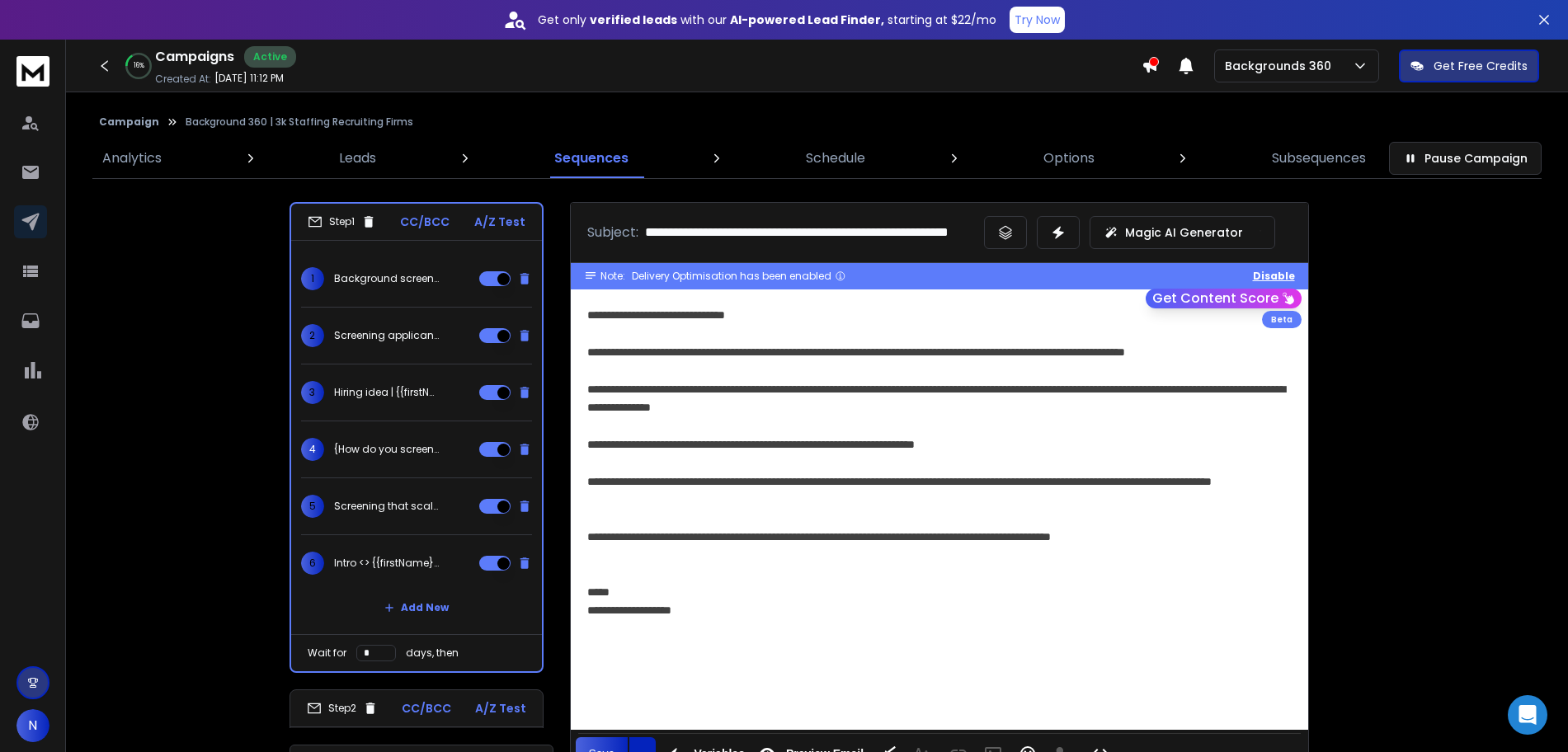
click at [380, 510] on p "Screening that scales with your team" at bounding box center [386, 506] width 106 height 13
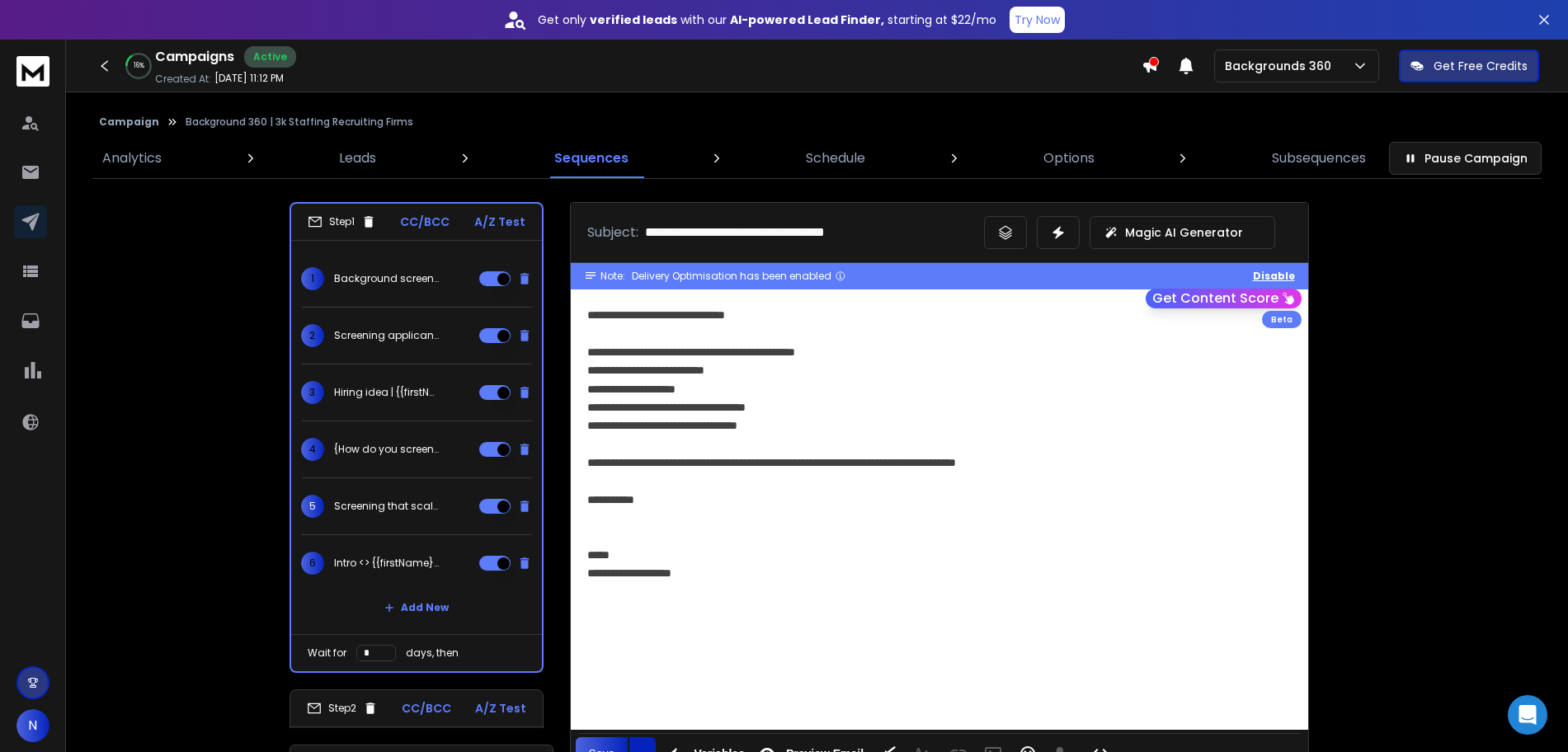
click at [390, 460] on div "4 {How do you screen applicants?|Screening applicants?|Hiring?}" at bounding box center [371, 450] width 138 height 23
type input "**********"
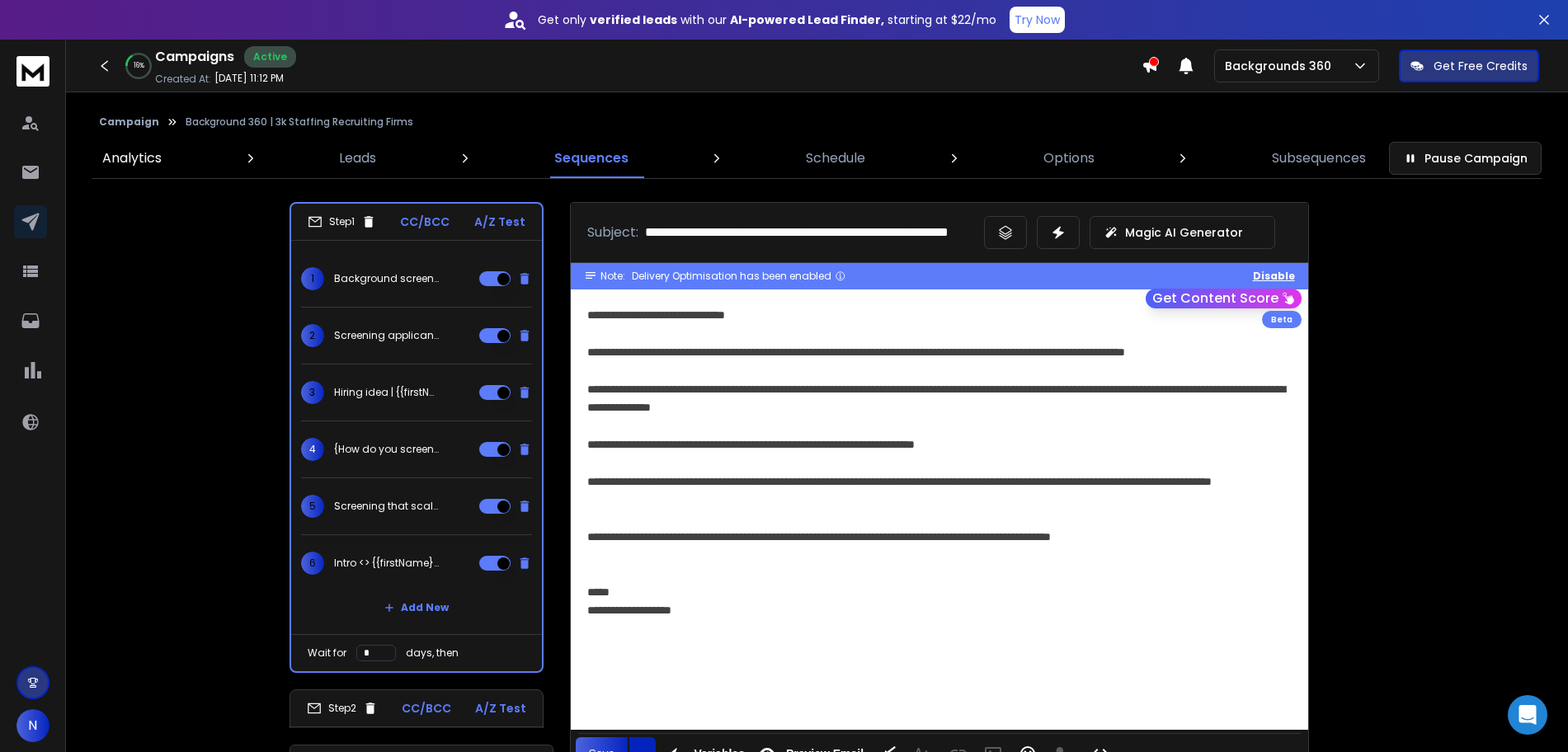
click at [159, 144] on link "Analytics" at bounding box center [132, 158] width 79 height 40
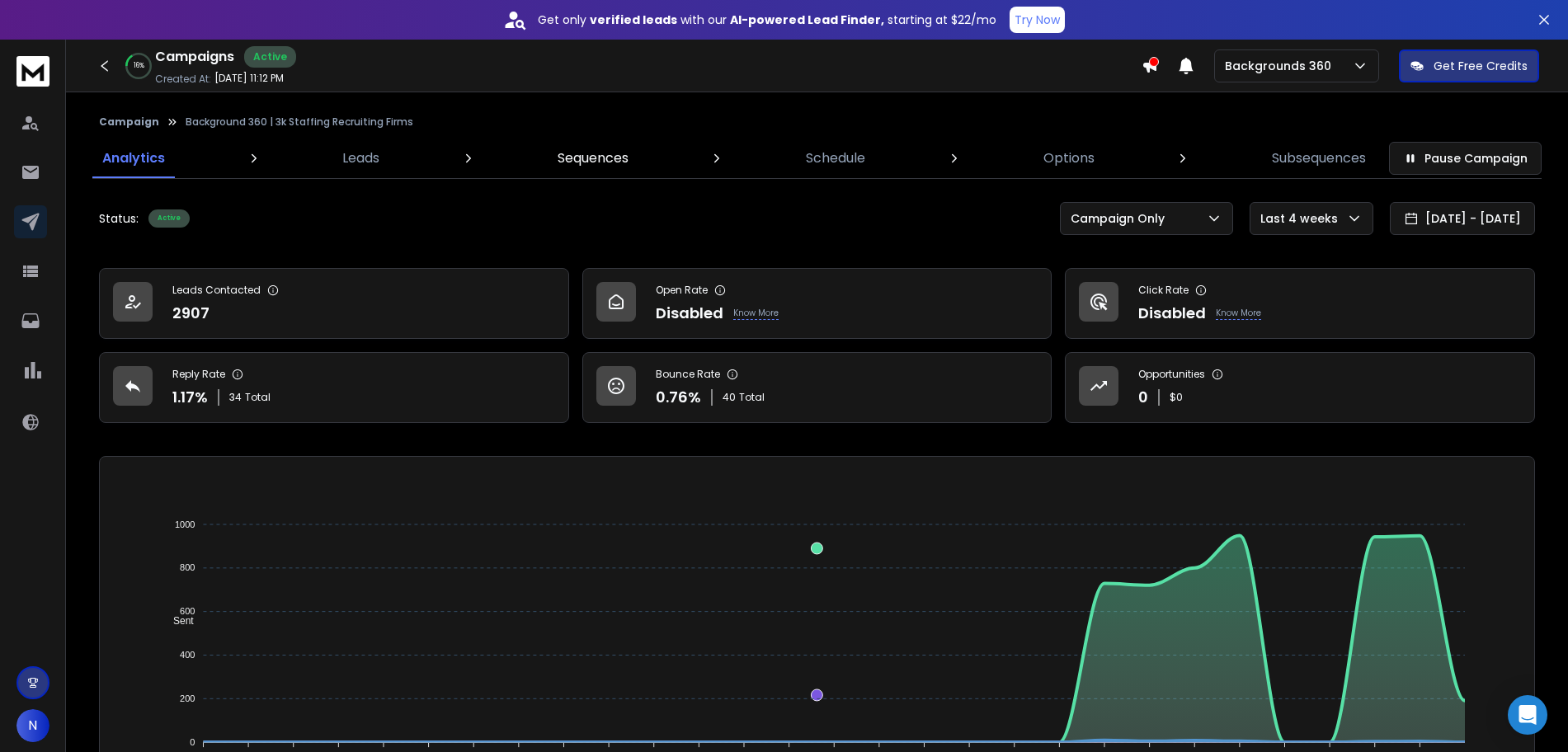
click at [591, 157] on p "Sequences" at bounding box center [593, 158] width 71 height 20
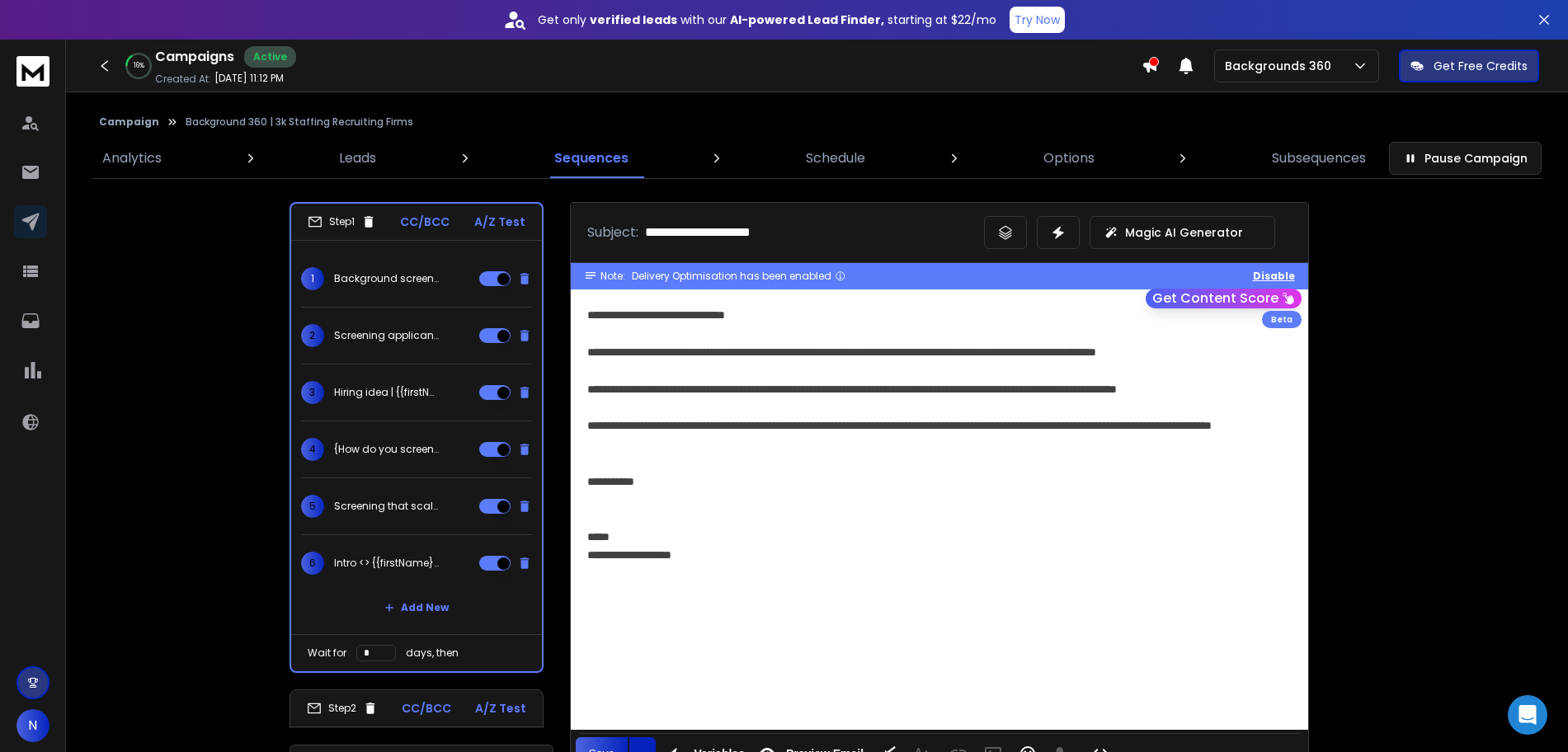
click at [490, 451] on button "button" at bounding box center [495, 450] width 32 height 15
type input "**********"
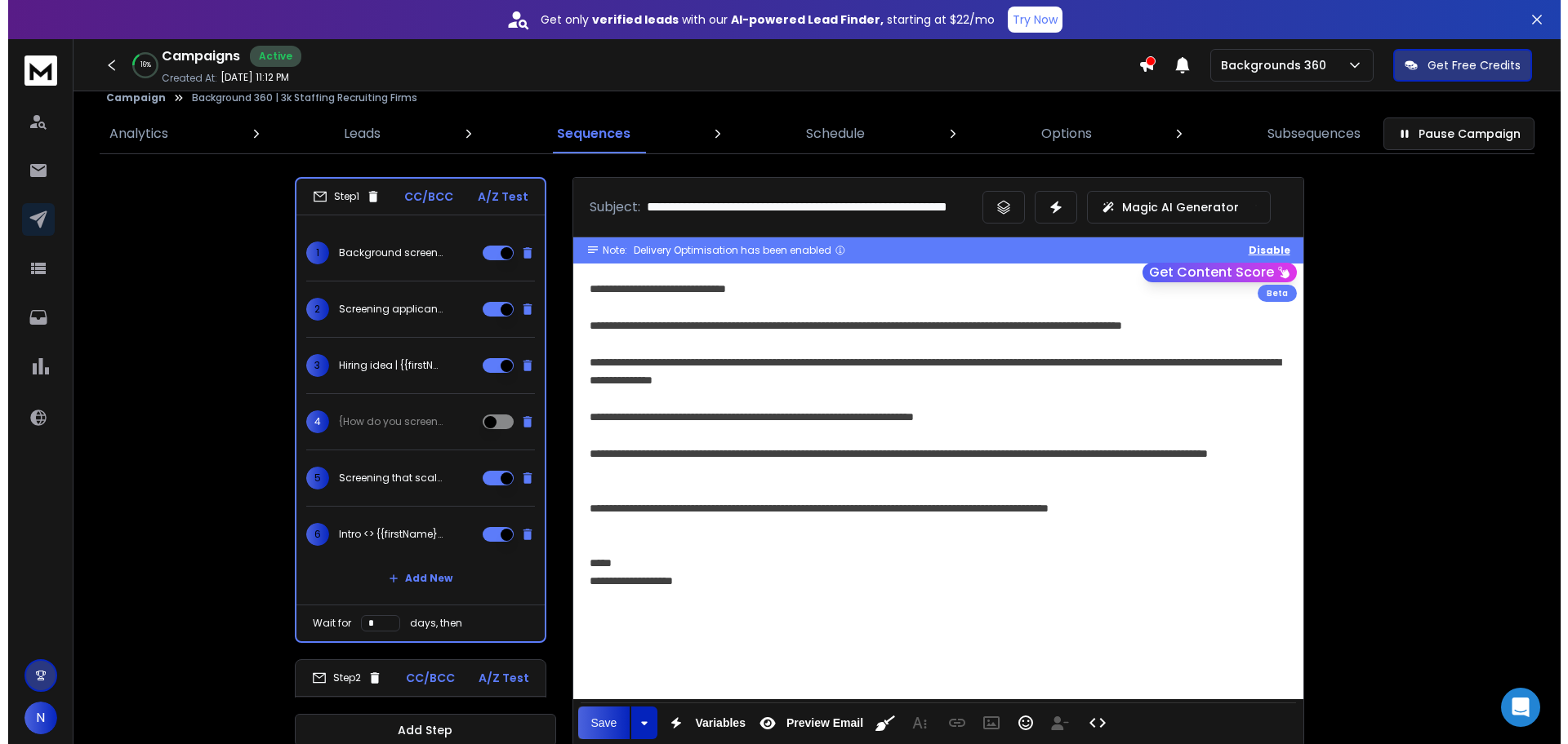
scroll to position [14, 0]
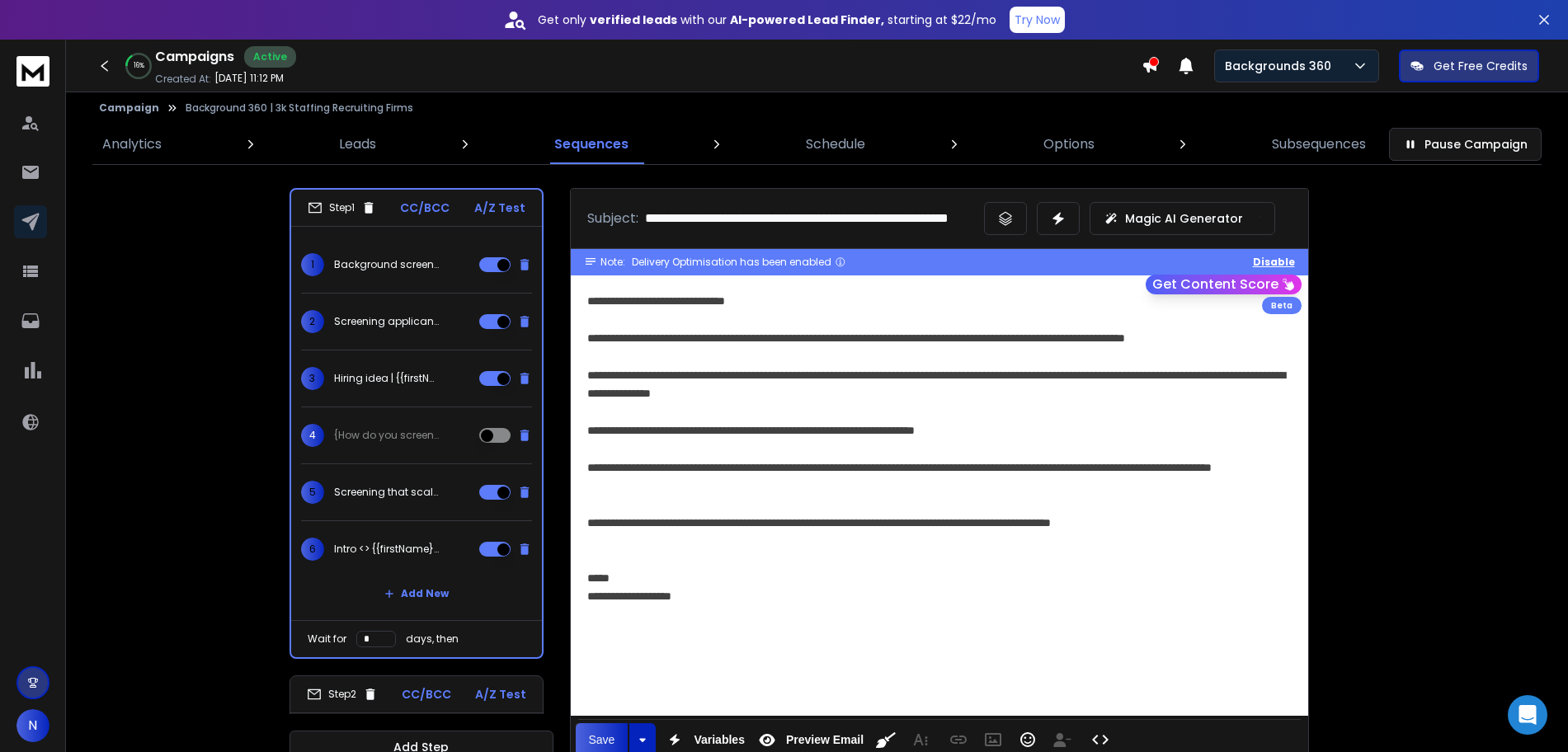
click at [1318, 67] on p "Backgrounds 360" at bounding box center [1282, 66] width 113 height 17
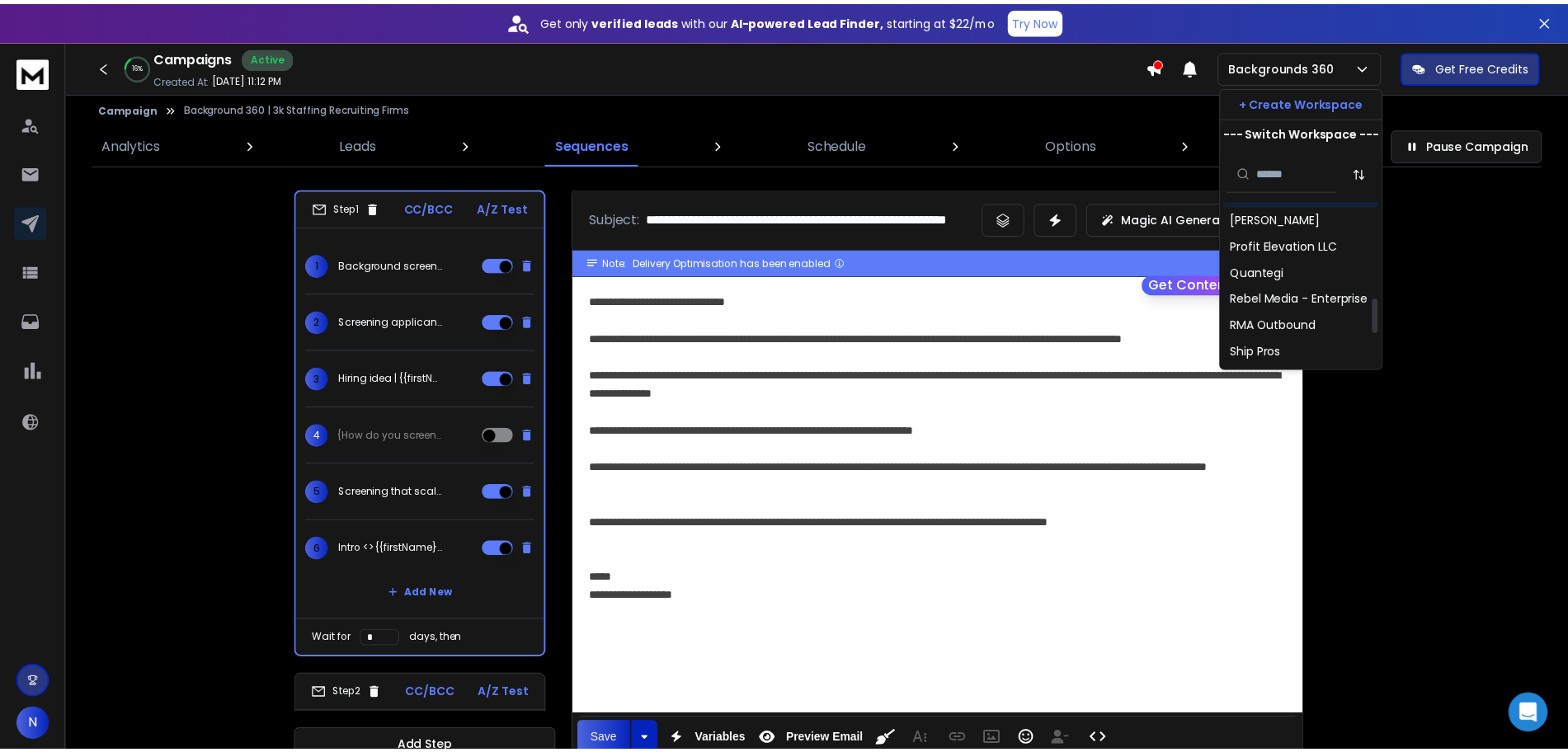
scroll to position [515, 0]
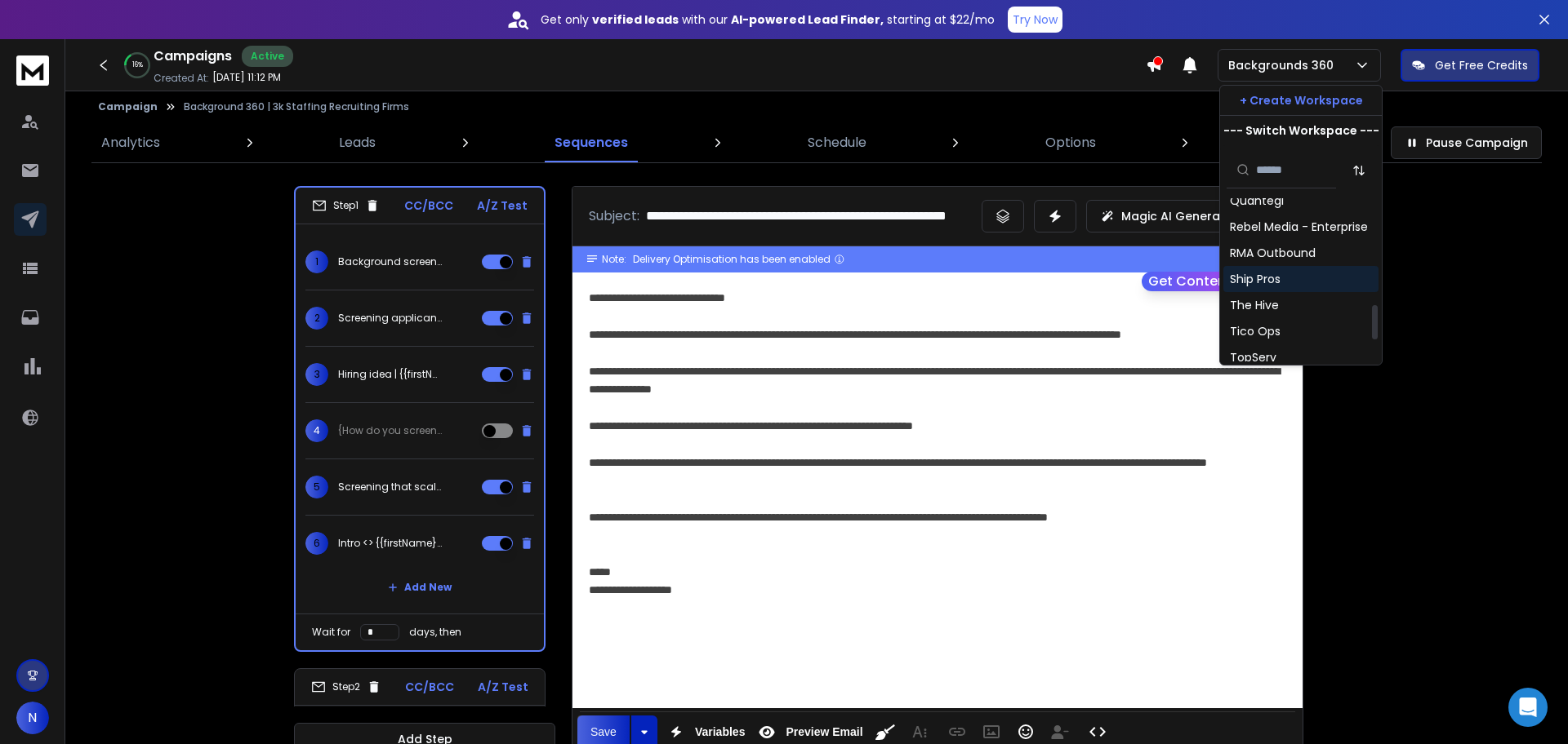
click at [1331, 274] on div "Ship Pros" at bounding box center [1301, 279] width 155 height 26
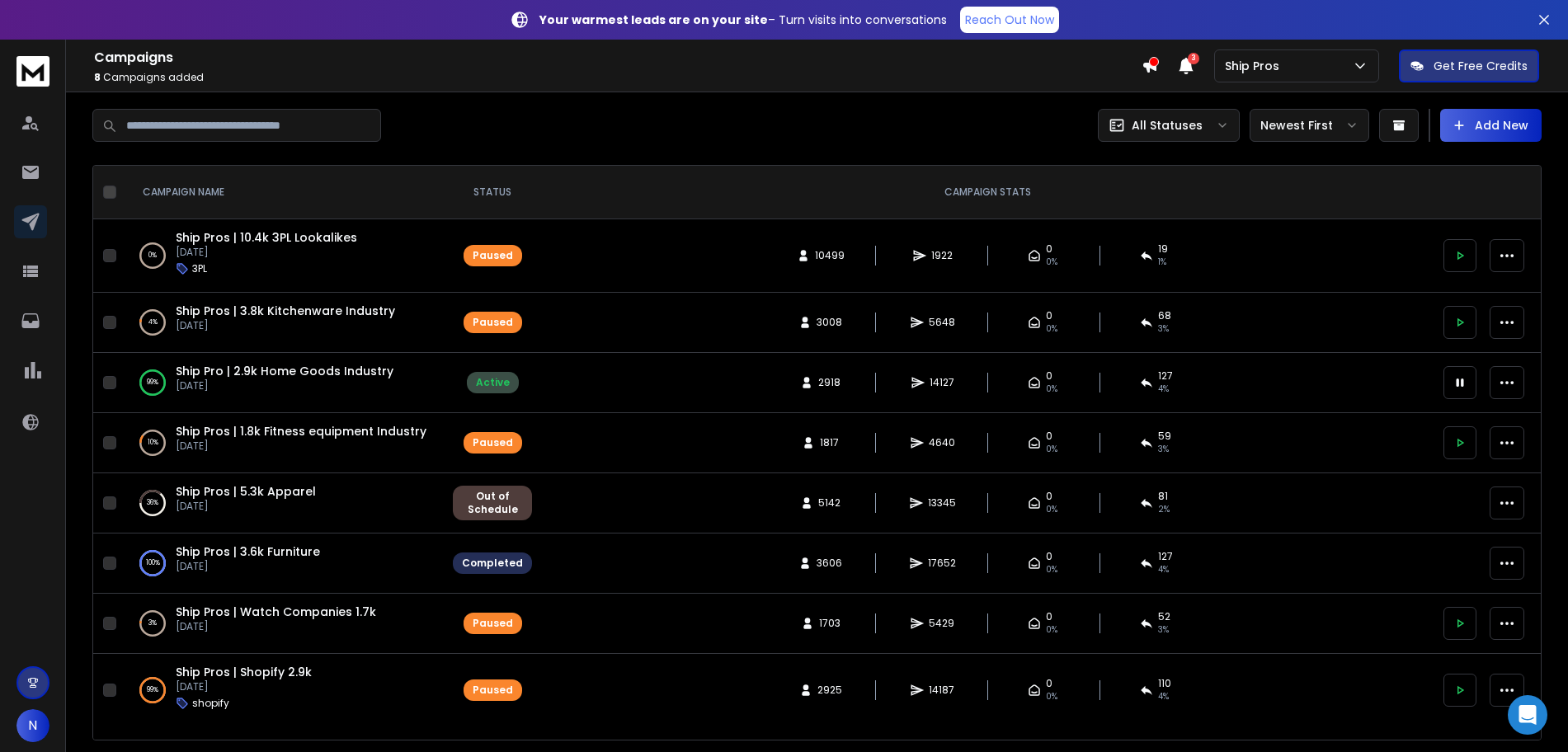
click at [291, 375] on span "Ship Pro | 2.9k Home Goods Industry" at bounding box center [285, 371] width 218 height 17
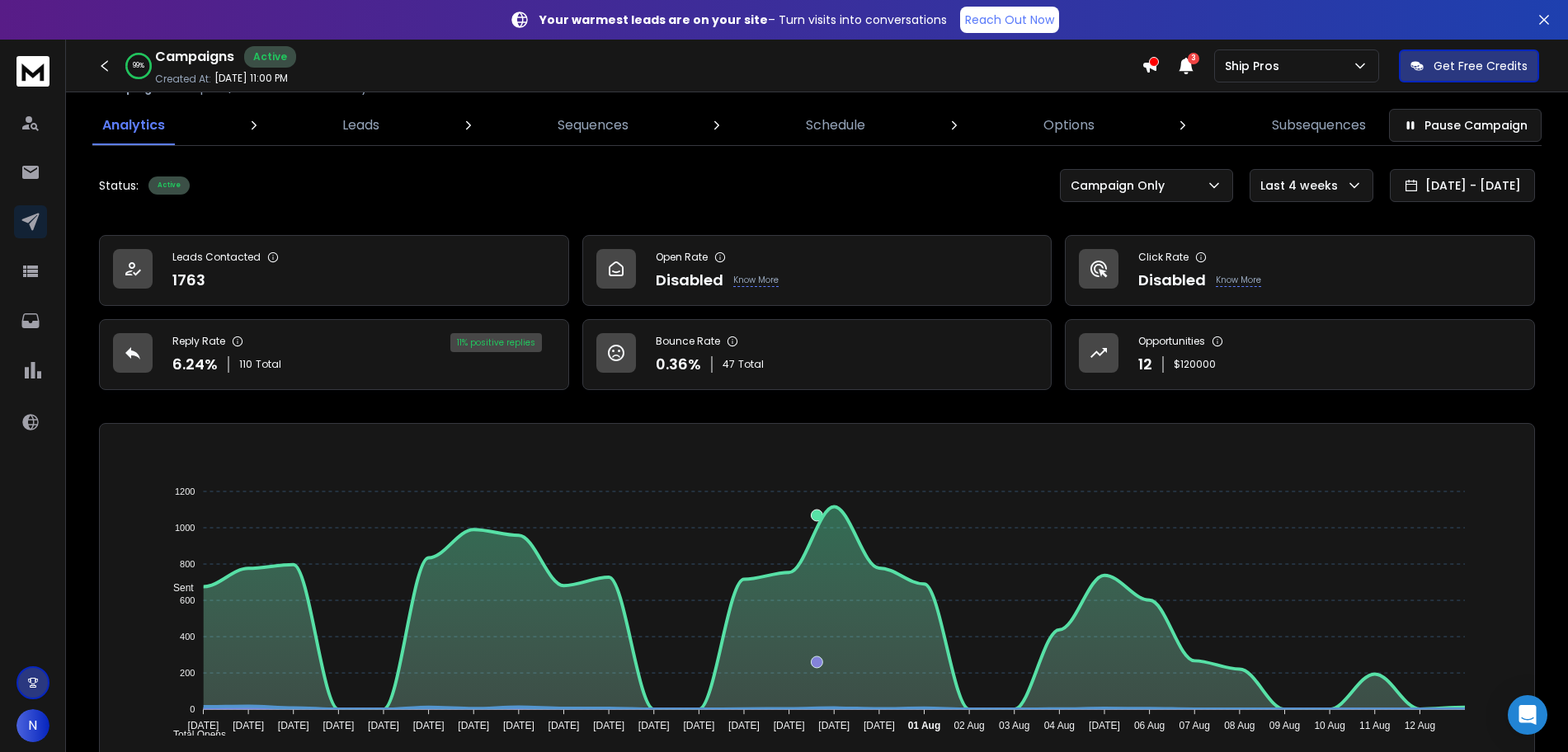
scroll to position [68, 0]
